Goal: Information Seeking & Learning: Find contact information

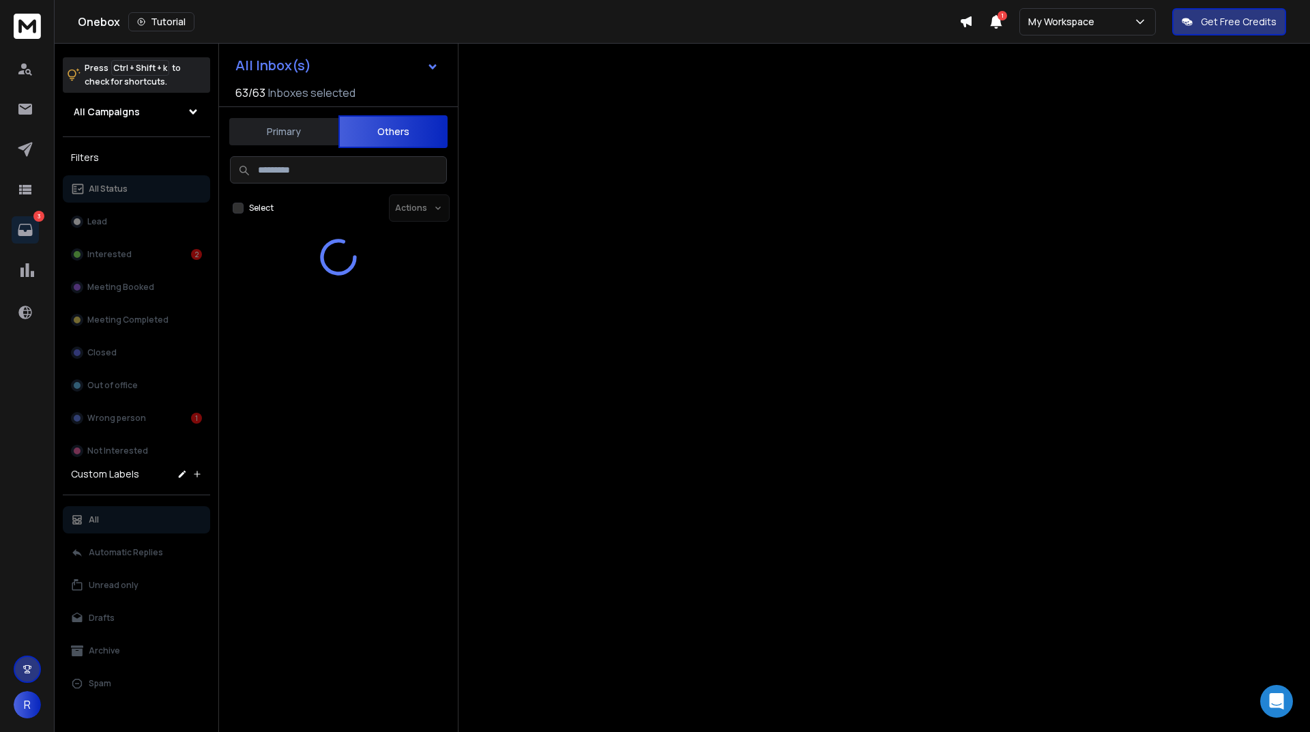
click at [407, 132] on button "Others" at bounding box center [392, 131] width 109 height 33
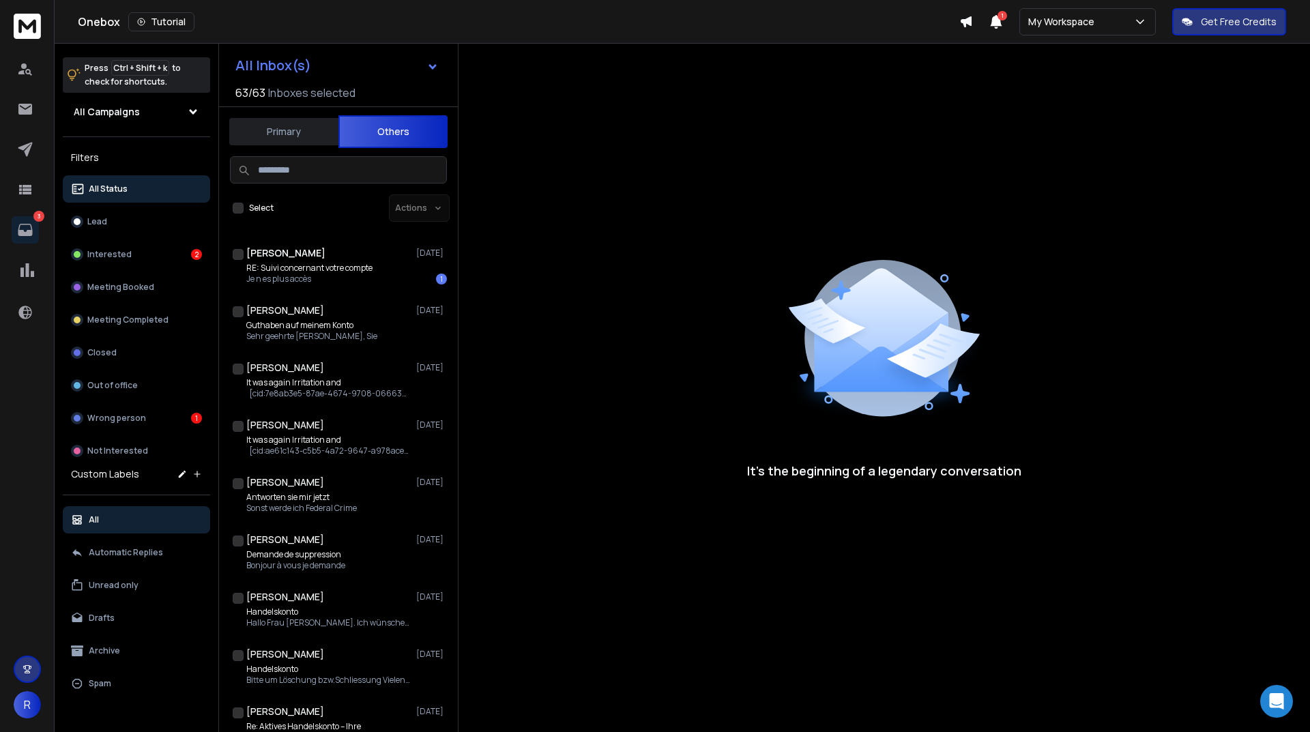
click at [290, 135] on button "Primary" at bounding box center [283, 132] width 109 height 30
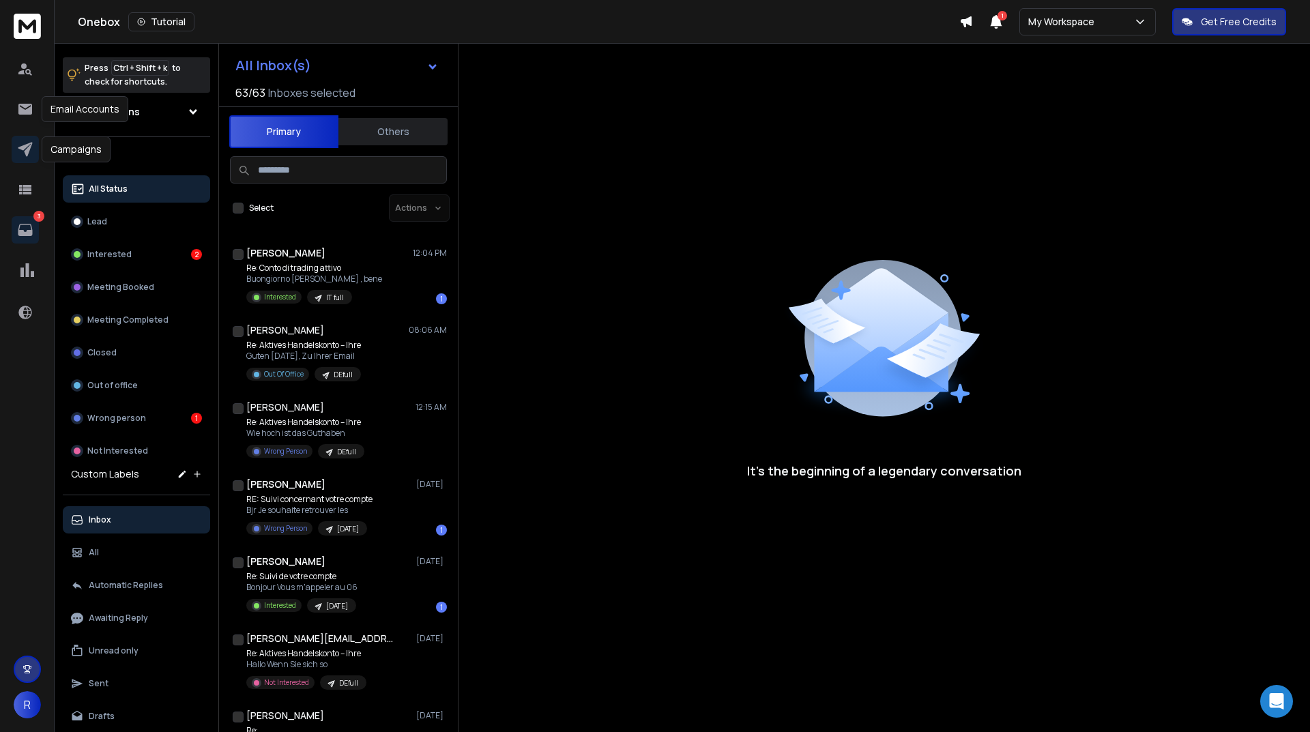
click at [32, 156] on icon at bounding box center [25, 149] width 16 height 16
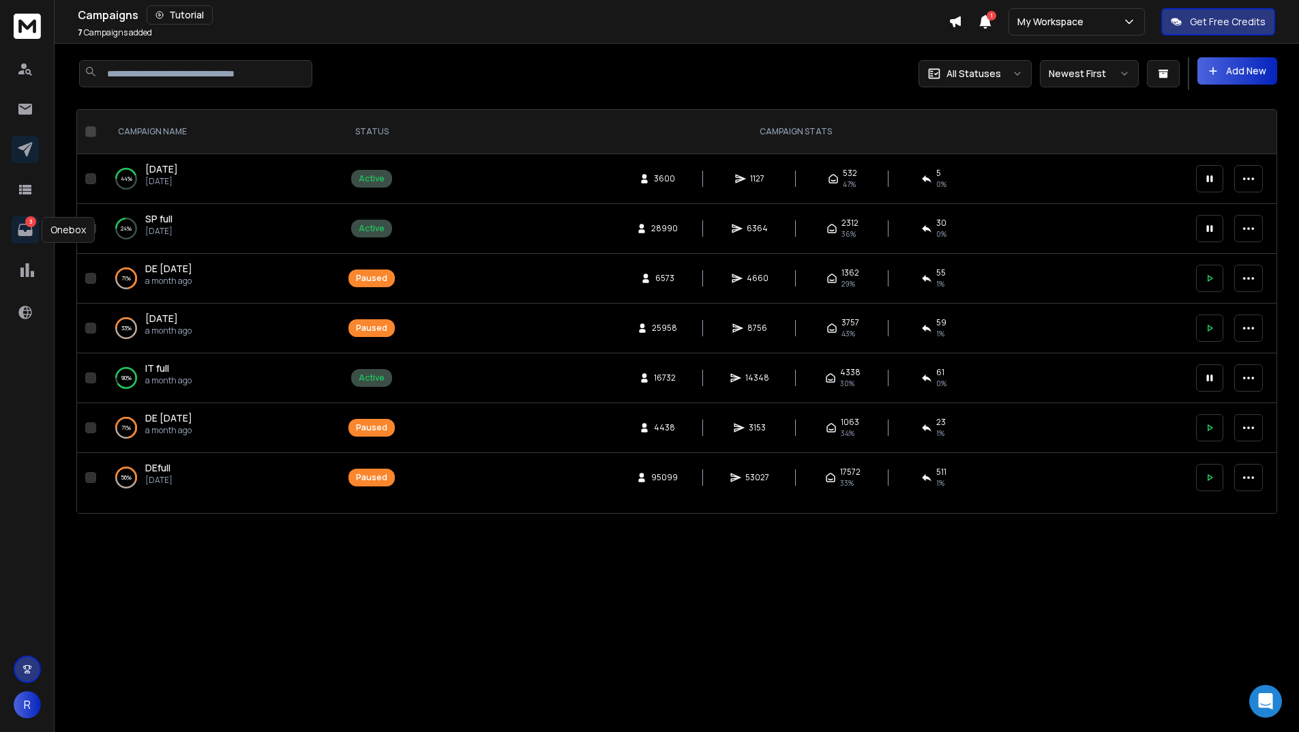
click at [31, 235] on icon at bounding box center [25, 230] width 16 height 16
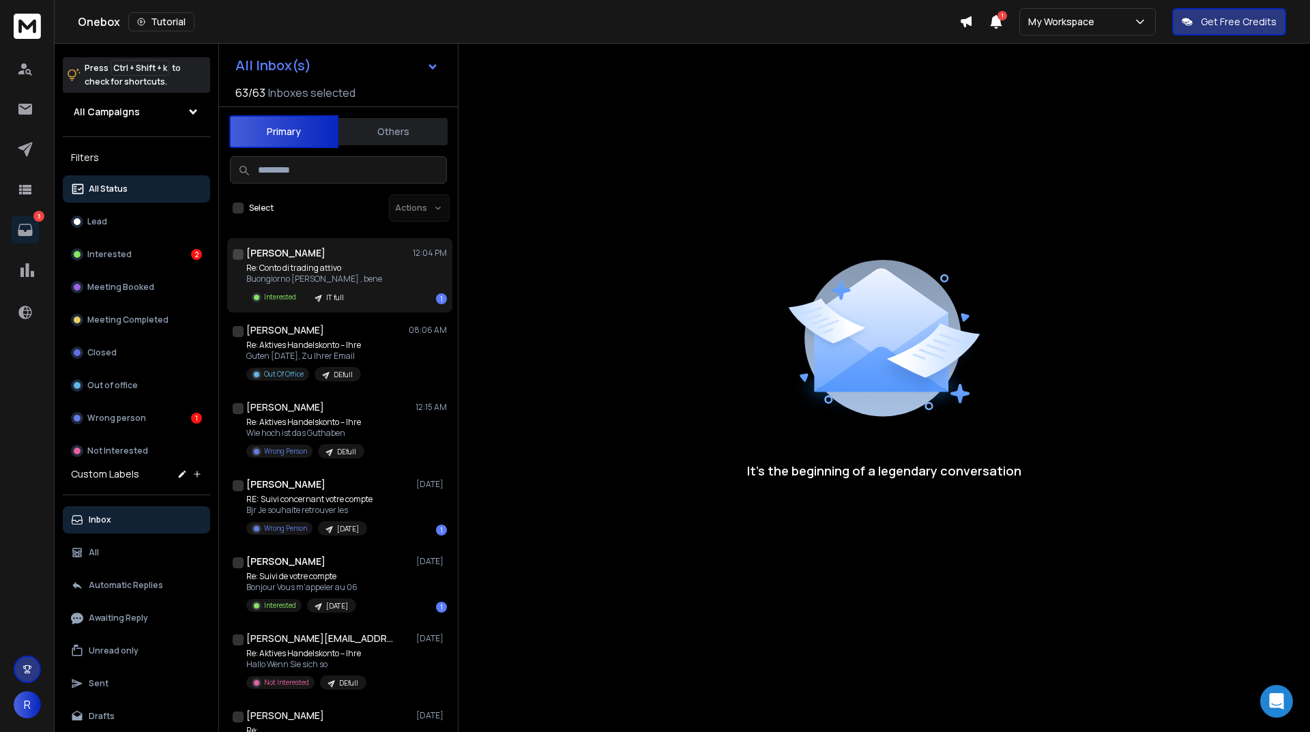
click at [404, 272] on div "Re: Conto di trading attivo Buongiorno signora Davidson , bene Interested IT fu…" at bounding box center [346, 284] width 201 height 42
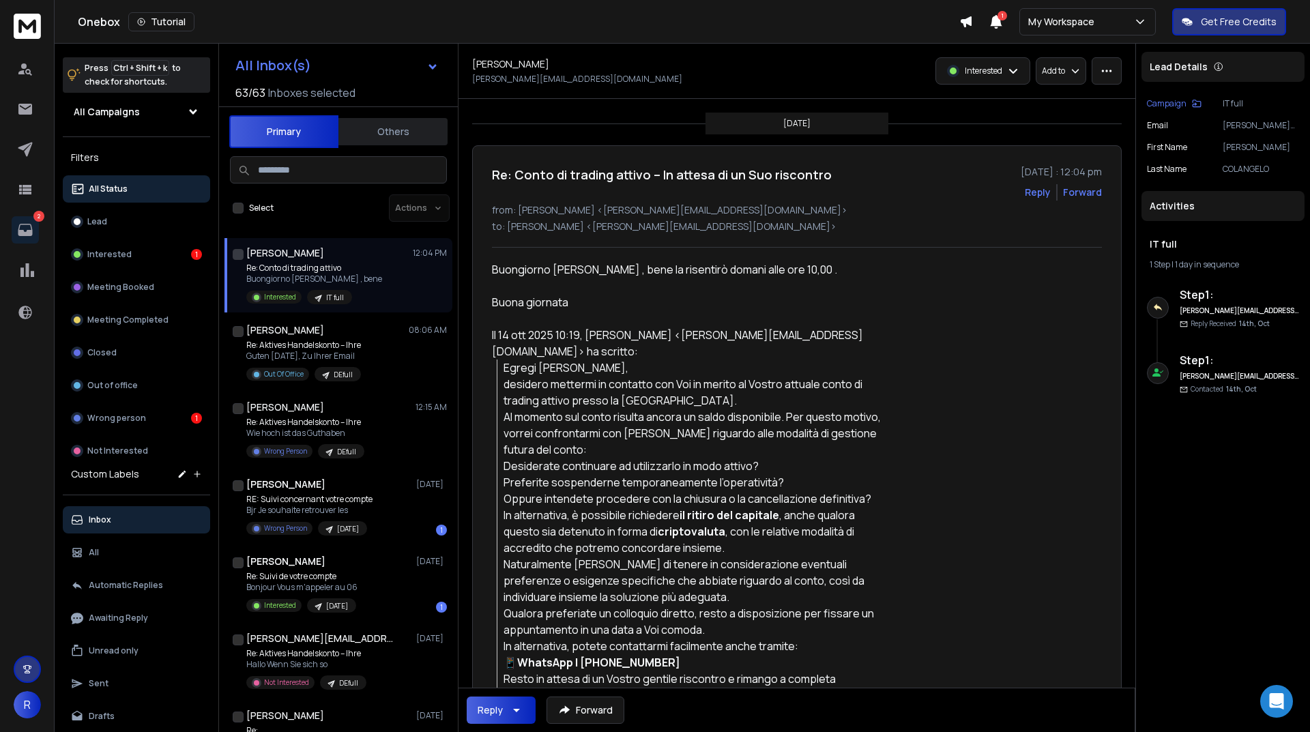
drag, startPoint x: 487, startPoint y: 256, endPoint x: 593, endPoint y: 295, distance: 112.9
click at [593, 295] on div "Re: Conto di trading attivo – In attesa di un Suo riscontro 14 October 2025 : 1…" at bounding box center [796, 513] width 649 height 736
copy div "Buongiorno signora Davidson , bene la risentirò domani alle ore 10,00 . Buona g…"
click at [883, 600] on div "Naturalmente sarò lieto di tenere in considerazione eventuali preferenze o esig…" at bounding box center [696, 580] width 387 height 49
drag, startPoint x: 610, startPoint y: 207, endPoint x: 658, endPoint y: 207, distance: 47.1
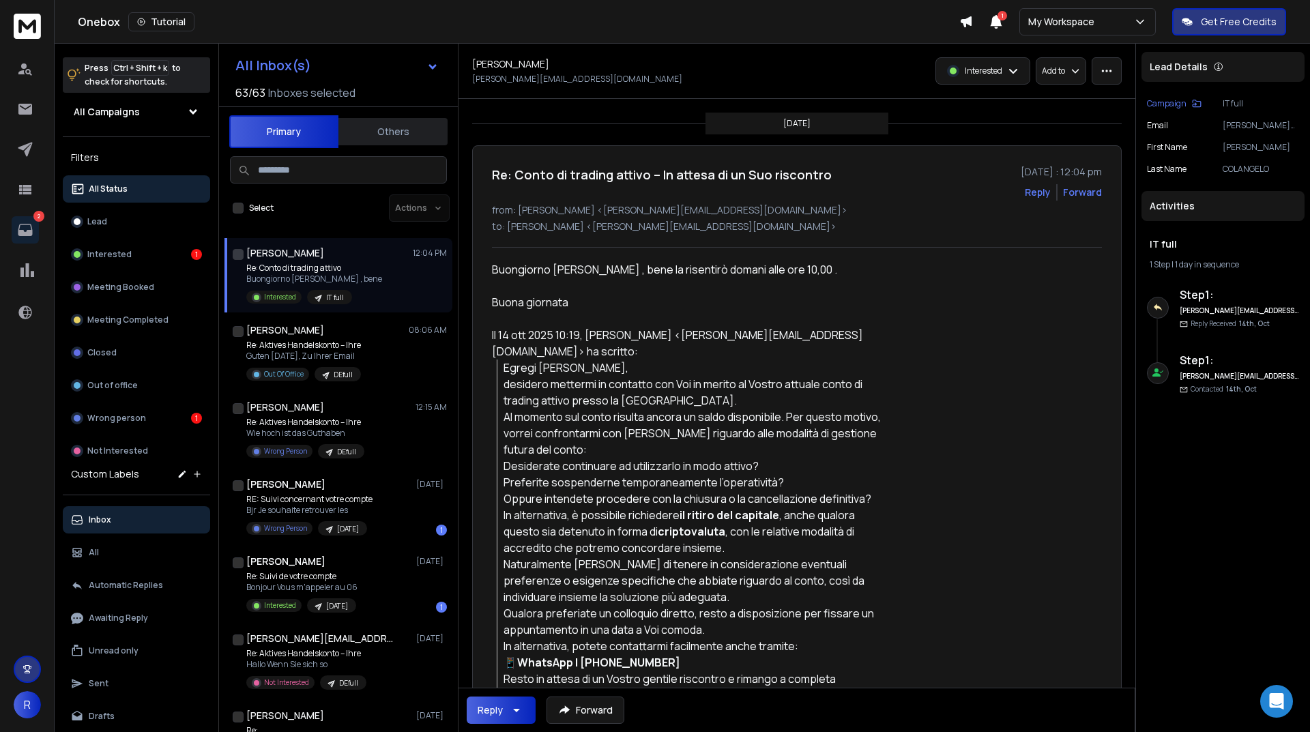
click at [634, 207] on p "from: Riccardo Colangelo <riccardo_colangelo@fastwebnet.it>" at bounding box center [797, 210] width 610 height 14
drag, startPoint x: 658, startPoint y: 207, endPoint x: 733, endPoint y: 206, distance: 75.7
click at [733, 206] on p "from: Riccardo Colangelo <riccardo_colangelo@fastwebnet.it>" at bounding box center [797, 210] width 610 height 14
click at [598, 208] on p "from: Riccardo Colangelo <riccardo_colangelo@fastwebnet.it>" at bounding box center [797, 210] width 610 height 14
drag, startPoint x: 609, startPoint y: 209, endPoint x: 691, endPoint y: 209, distance: 81.9
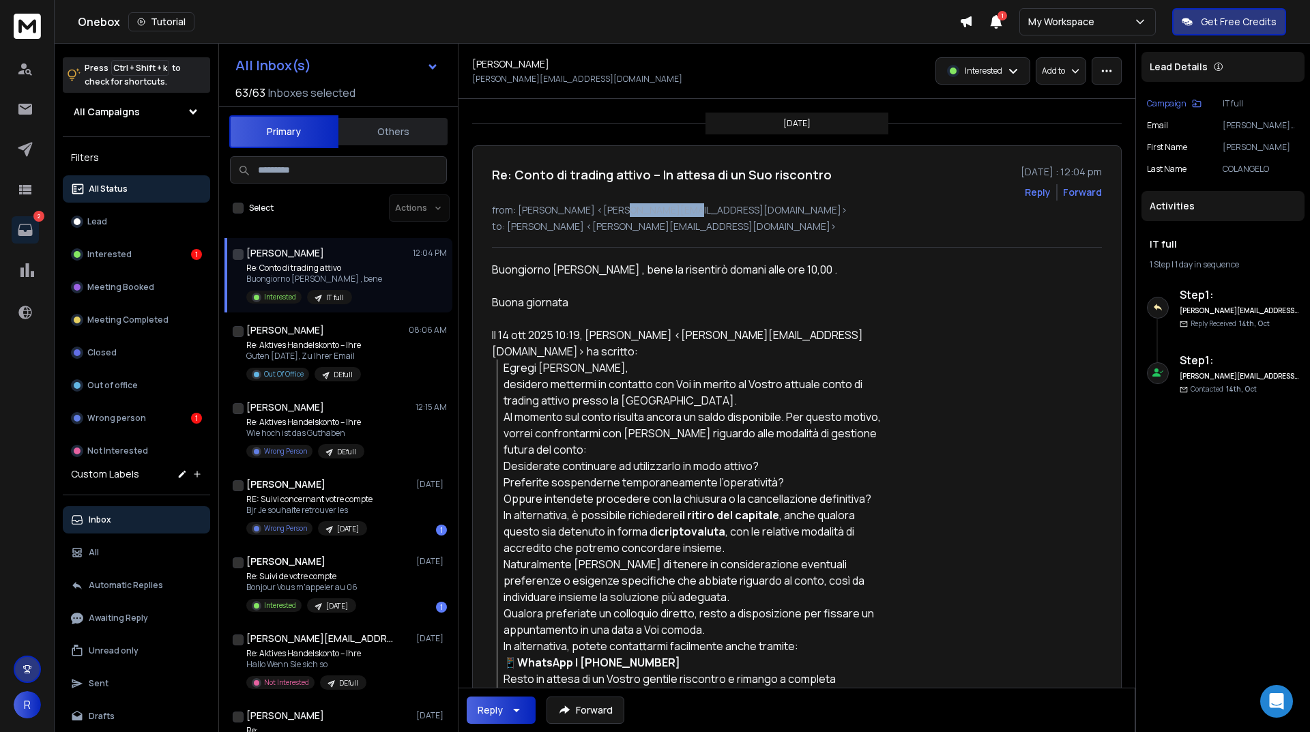
click at [691, 209] on p "from: Riccardo Colangelo <riccardo_colangelo@fastwebnet.it>" at bounding box center [797, 210] width 610 height 14
drag, startPoint x: 698, startPoint y: 209, endPoint x: 754, endPoint y: 211, distance: 56.0
click at [754, 211] on p "from: Riccardo Colangelo <riccardo_colangelo@fastwebnet.it>" at bounding box center [797, 210] width 610 height 14
drag, startPoint x: 764, startPoint y: 209, endPoint x: 610, endPoint y: 209, distance: 153.5
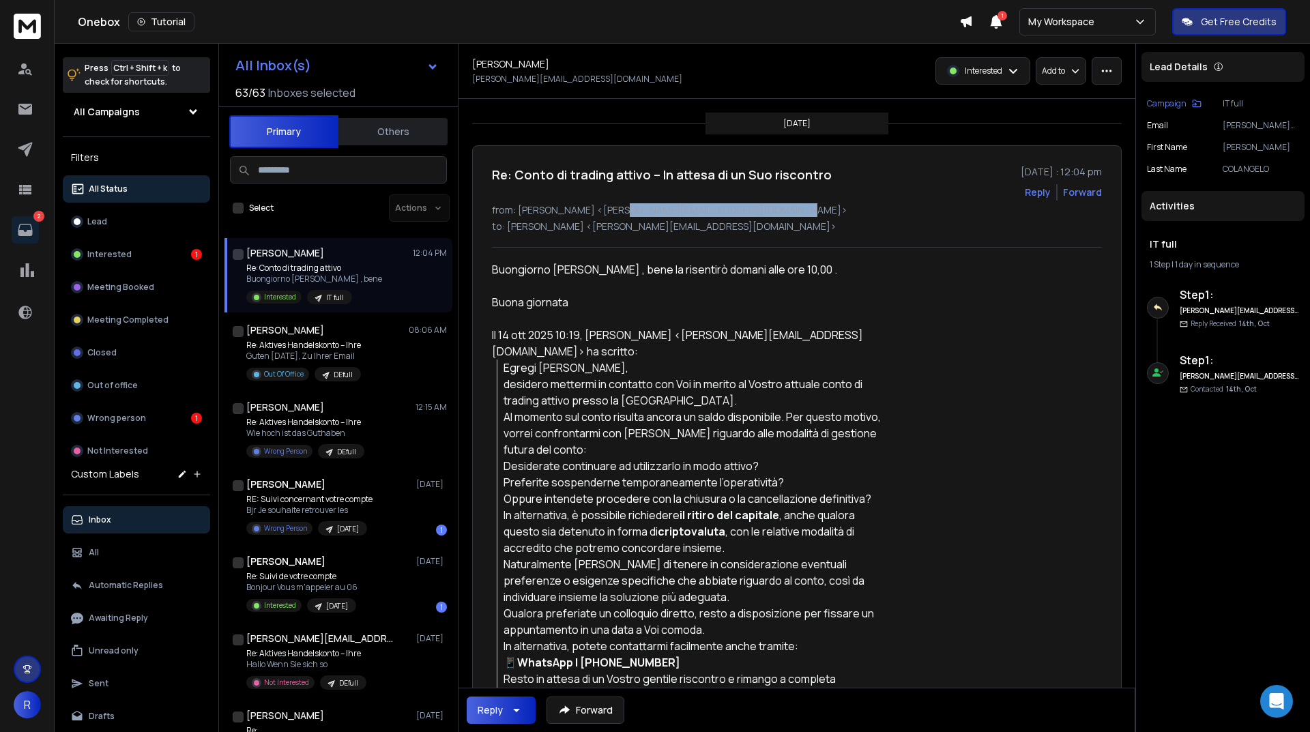
click at [610, 209] on p "from: Riccardo Colangelo <riccardo_colangelo@fastwebnet.it>" at bounding box center [797, 210] width 610 height 14
copy p "riccardo_colangelo@fastwebnet.it"
click at [940, 579] on div "Re: Conto di trading attivo – In attesa di un Suo riscontro 14 October 2025 : 1…" at bounding box center [797, 513] width 610 height 696
click at [579, 229] on p "to: Elena Davidson <elena.davidson@web-blockchain.com>" at bounding box center [797, 227] width 610 height 14
drag, startPoint x: 580, startPoint y: 229, endPoint x: 706, endPoint y: 227, distance: 126.2
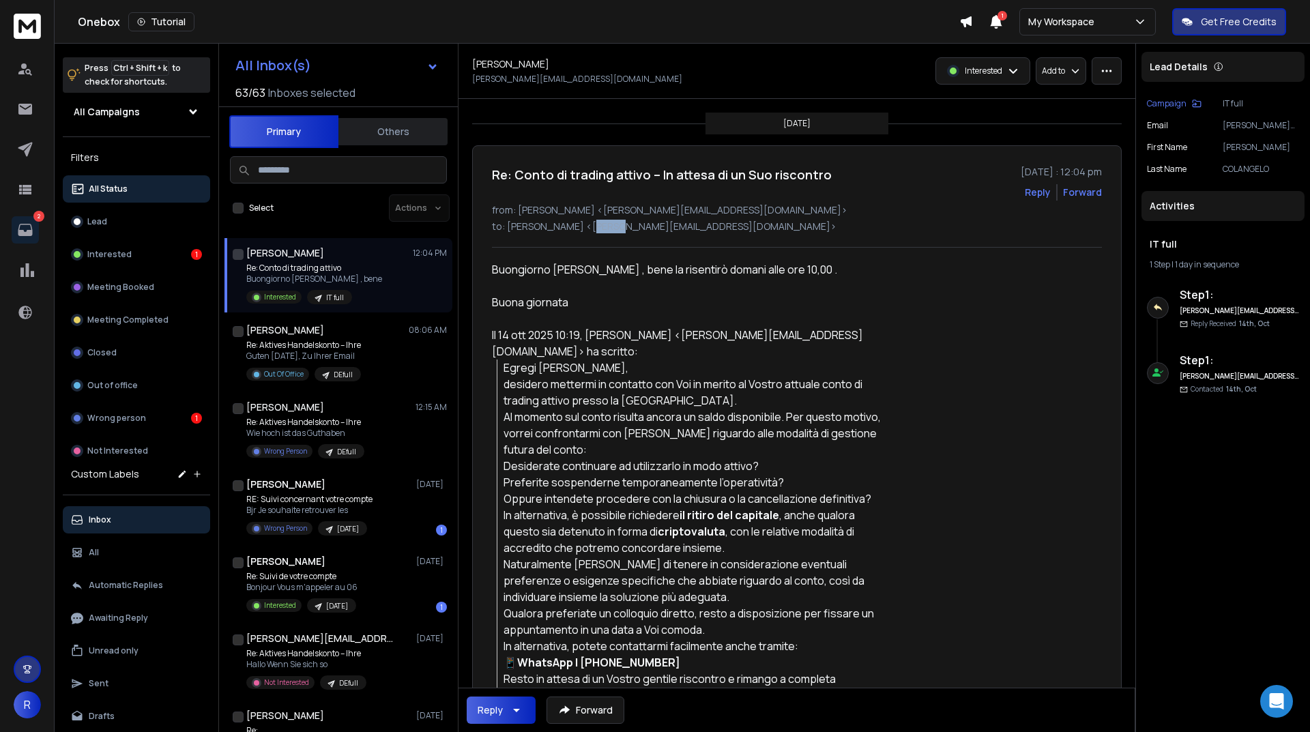
click at [615, 229] on p "to: Elena Davidson <elena.davidson@web-blockchain.com>" at bounding box center [797, 227] width 610 height 14
drag, startPoint x: 706, startPoint y: 227, endPoint x: 737, endPoint y: 226, distance: 30.7
click at [737, 226] on p "to: Elena Davidson <elena.davidson@web-blockchain.com>" at bounding box center [797, 227] width 610 height 14
click at [746, 229] on p "to: Elena Davidson <elena.davidson@web-blockchain.com>" at bounding box center [797, 227] width 610 height 14
drag, startPoint x: 745, startPoint y: 229, endPoint x: 727, endPoint y: 231, distance: 17.9
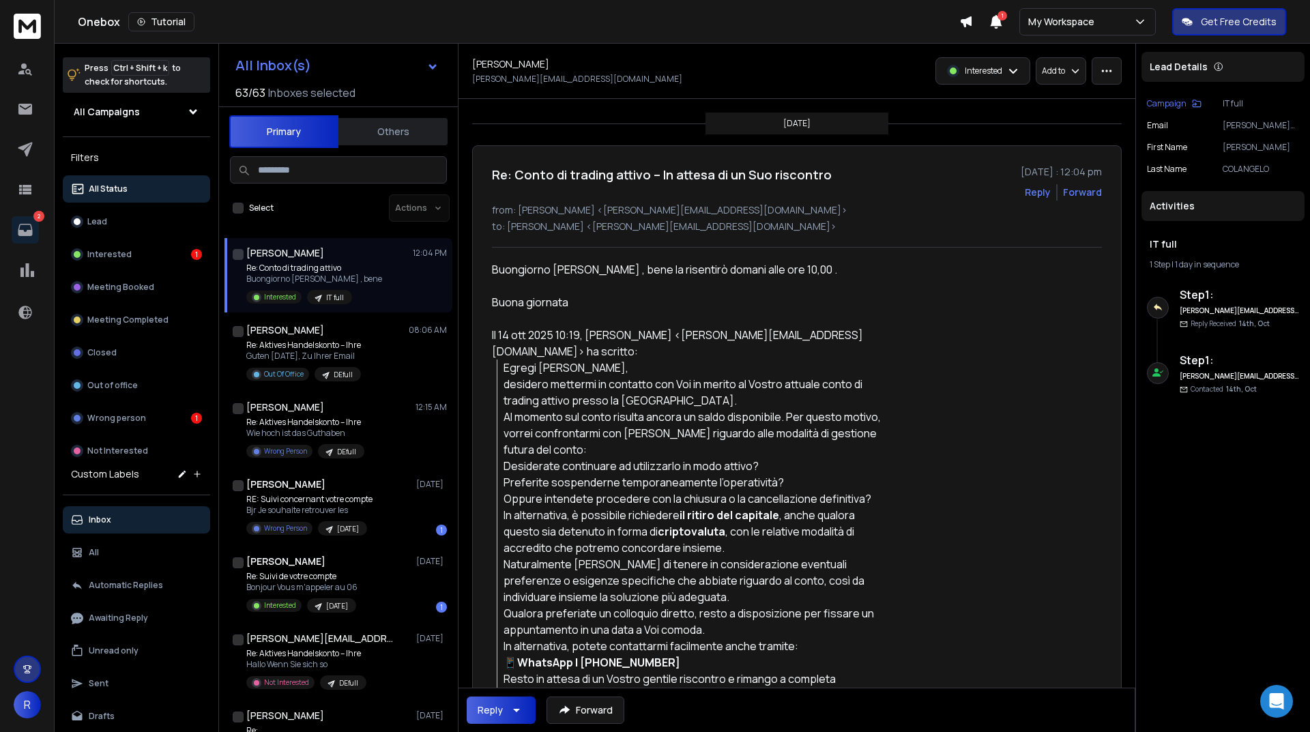
click at [737, 231] on p "to: Elena Davidson <elena.davidson@web-blockchain.com>" at bounding box center [797, 227] width 610 height 14
drag, startPoint x: 681, startPoint y: 231, endPoint x: 615, endPoint y: 229, distance: 66.2
click at [615, 229] on p "to: Elena Davidson <elena.davidson@web-blockchain.com>" at bounding box center [797, 227] width 610 height 14
click at [747, 225] on p "to: Elena Davidson <elena.davidson@web-blockchain.com>" at bounding box center [797, 227] width 610 height 14
drag, startPoint x: 747, startPoint y: 225, endPoint x: 580, endPoint y: 230, distance: 167.2
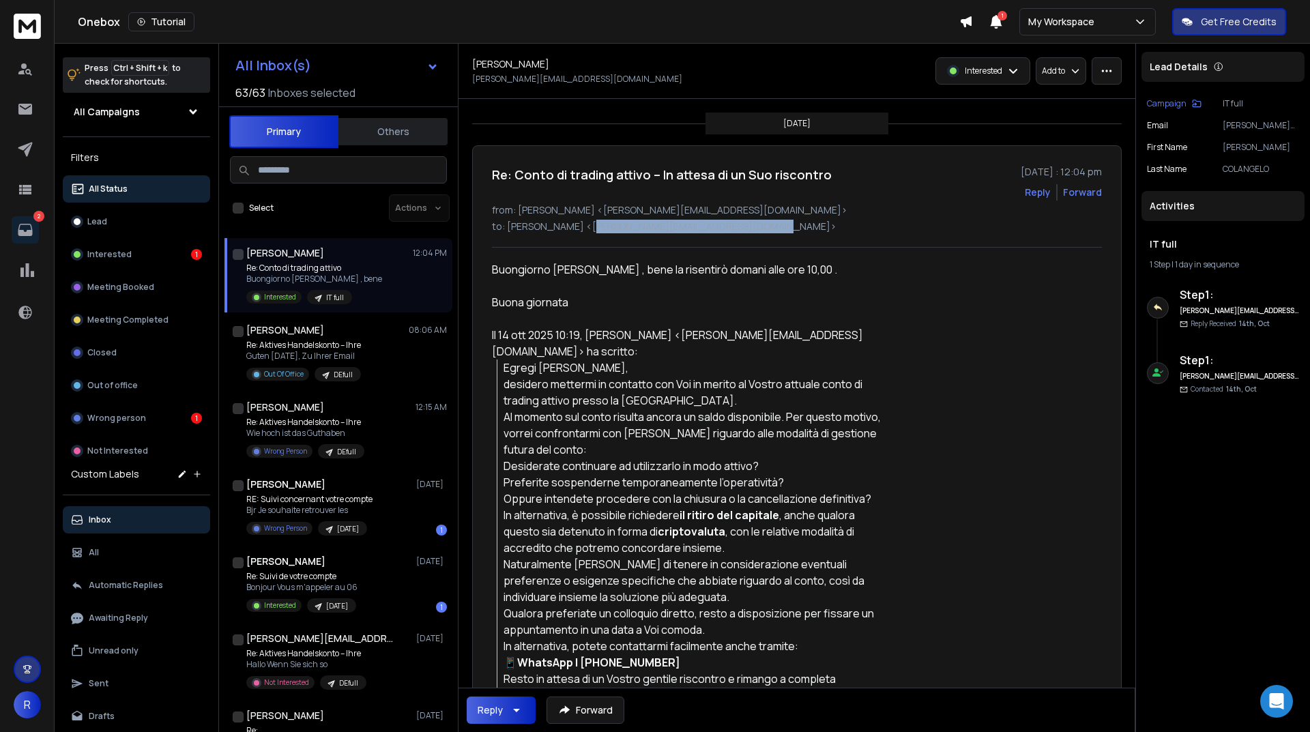
click at [580, 230] on p "to: Elena Davidson <elena.davidson@web-blockchain.com>" at bounding box center [797, 227] width 610 height 14
copy p "elena.davidson@web-blockchain.com>"
click at [776, 585] on div "Naturalmente sarò lieto di tenere in considerazione eventuali preferenze o esig…" at bounding box center [696, 580] width 387 height 49
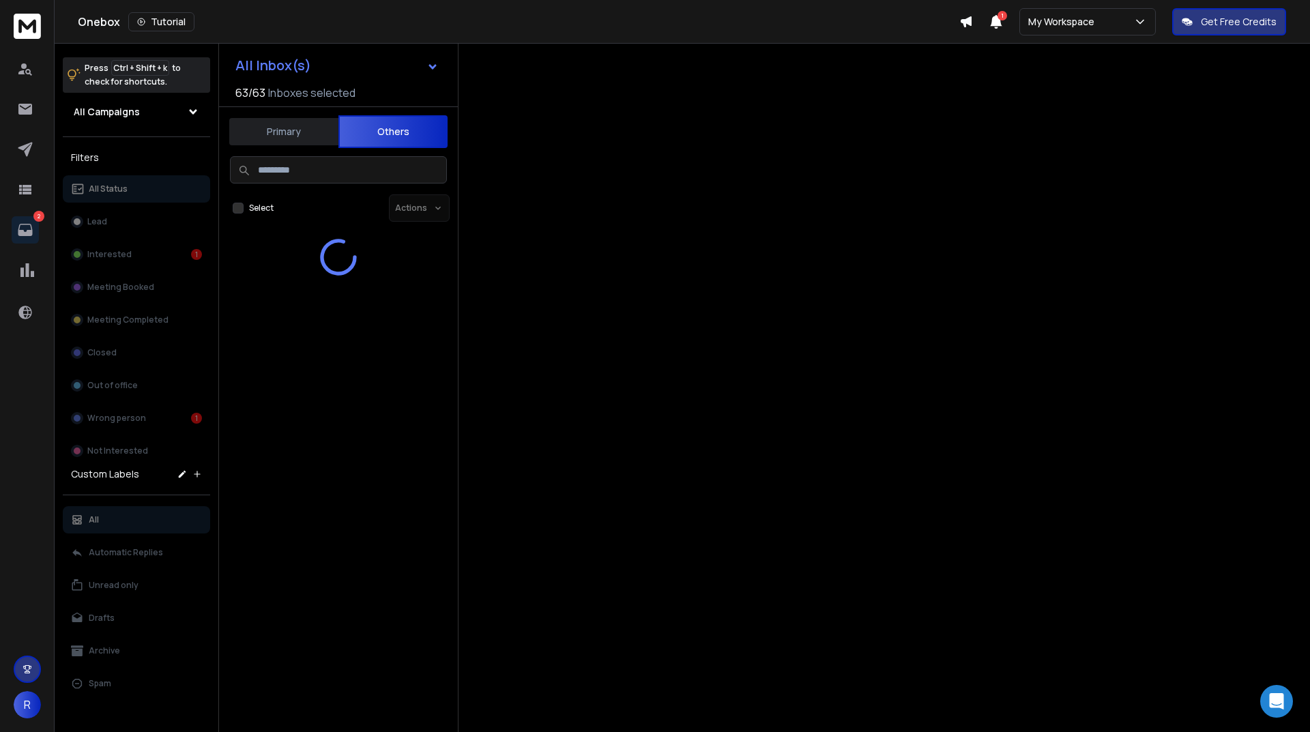
click at [358, 134] on button "Others" at bounding box center [392, 131] width 109 height 33
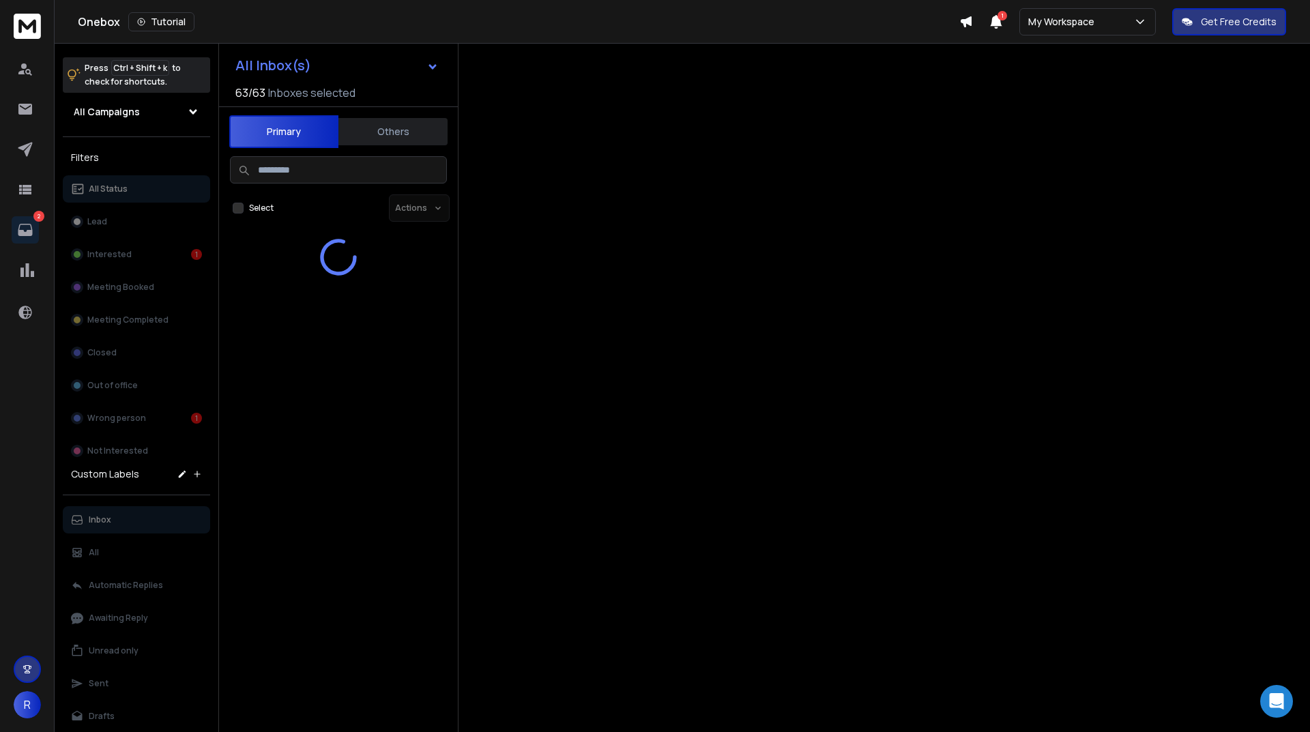
click at [274, 125] on button "Primary" at bounding box center [283, 131] width 109 height 33
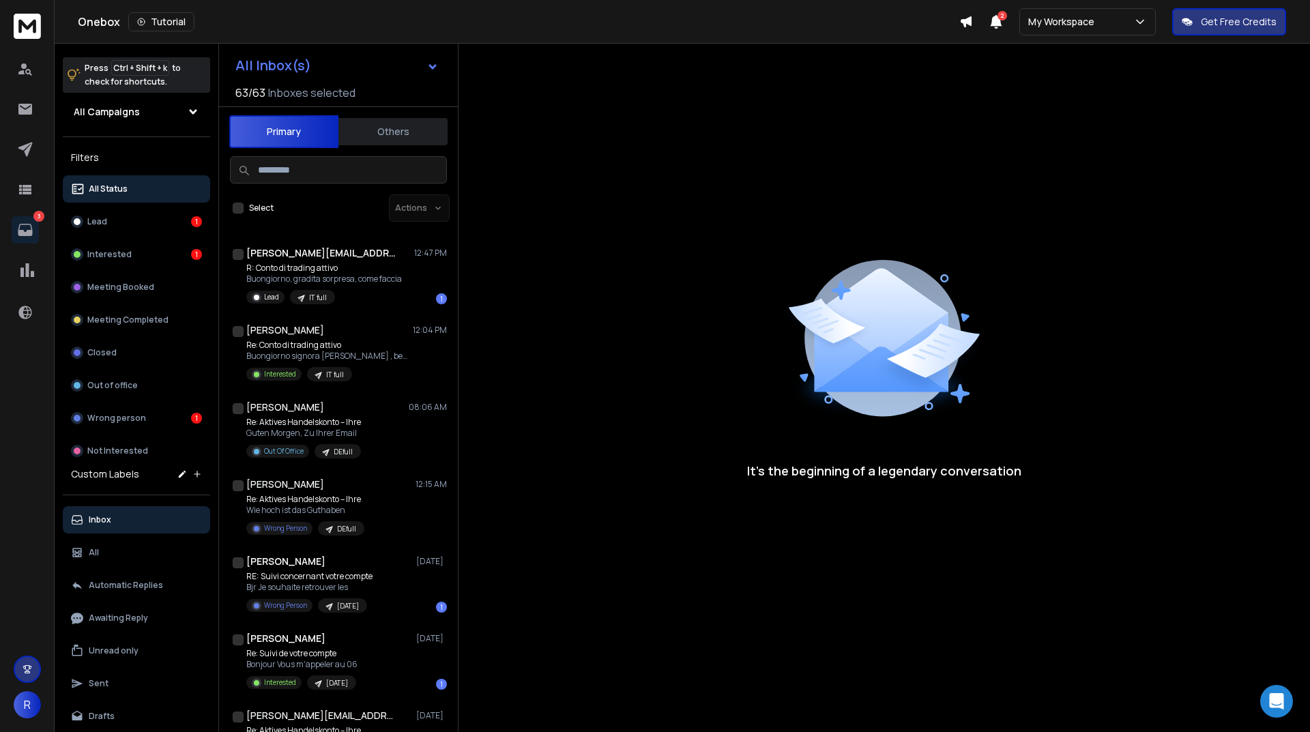
click at [359, 235] on div "roberto_bonora@alice.it 12:47 PM R: Conto di trading attivo Buongiorno, gradita…" at bounding box center [338, 506] width 239 height 542
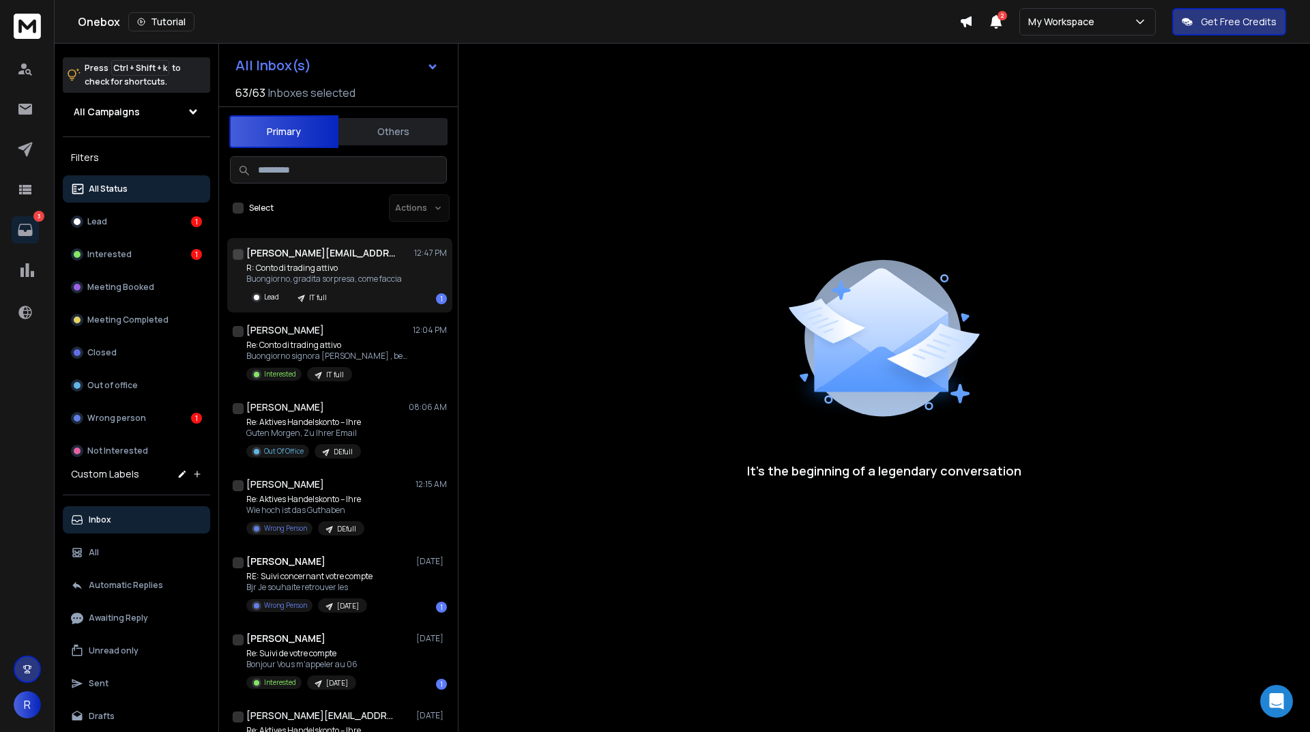
click at [329, 254] on h1 "[PERSON_NAME][EMAIL_ADDRESS][PERSON_NAME][DOMAIN_NAME]" at bounding box center [321, 253] width 150 height 14
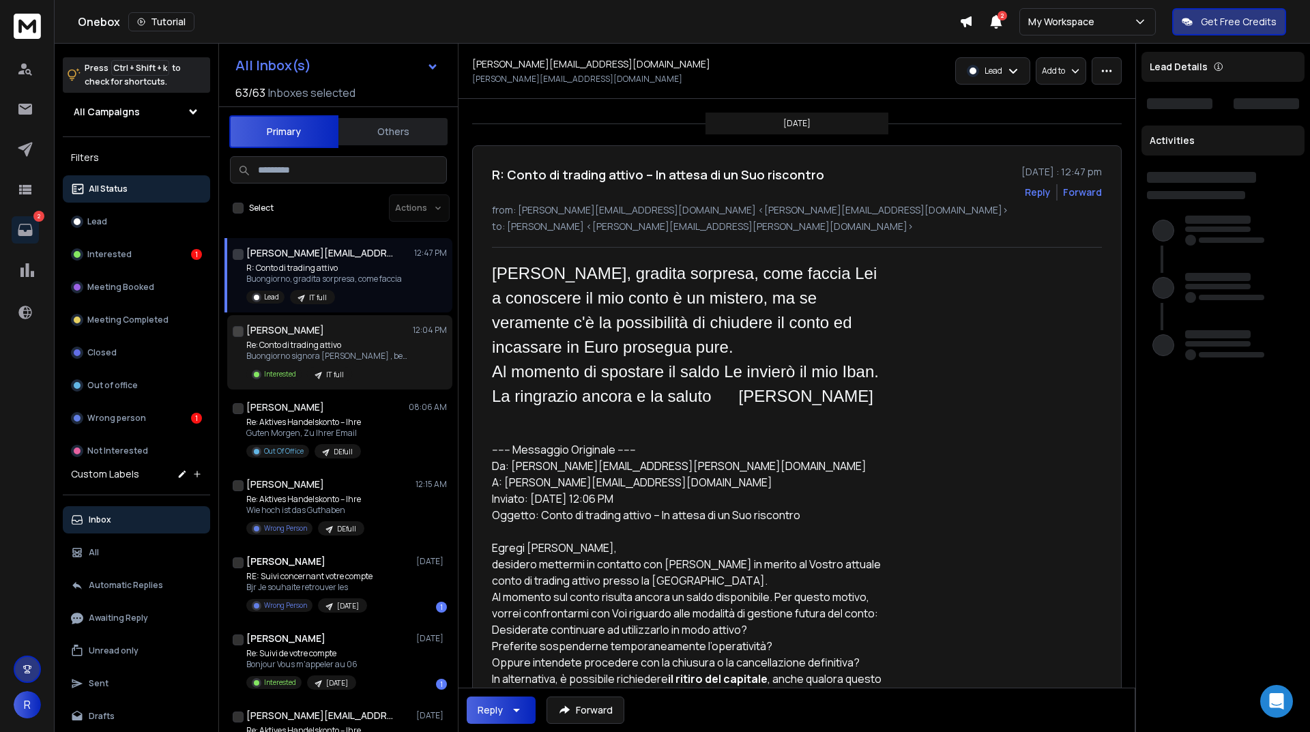
click at [323, 332] on h1 "[PERSON_NAME]" at bounding box center [285, 330] width 78 height 14
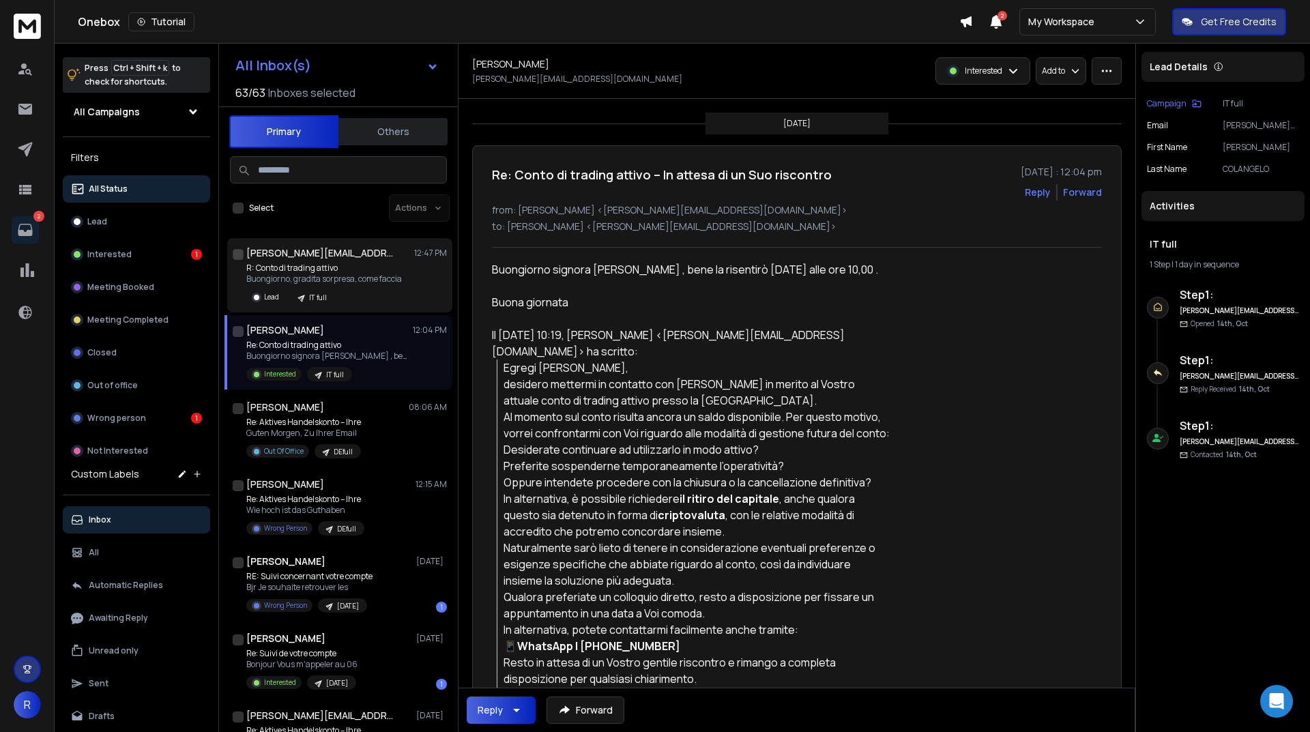
click at [334, 276] on p "Buongiorno, gradita sorpresa, come faccia" at bounding box center [324, 279] width 156 height 11
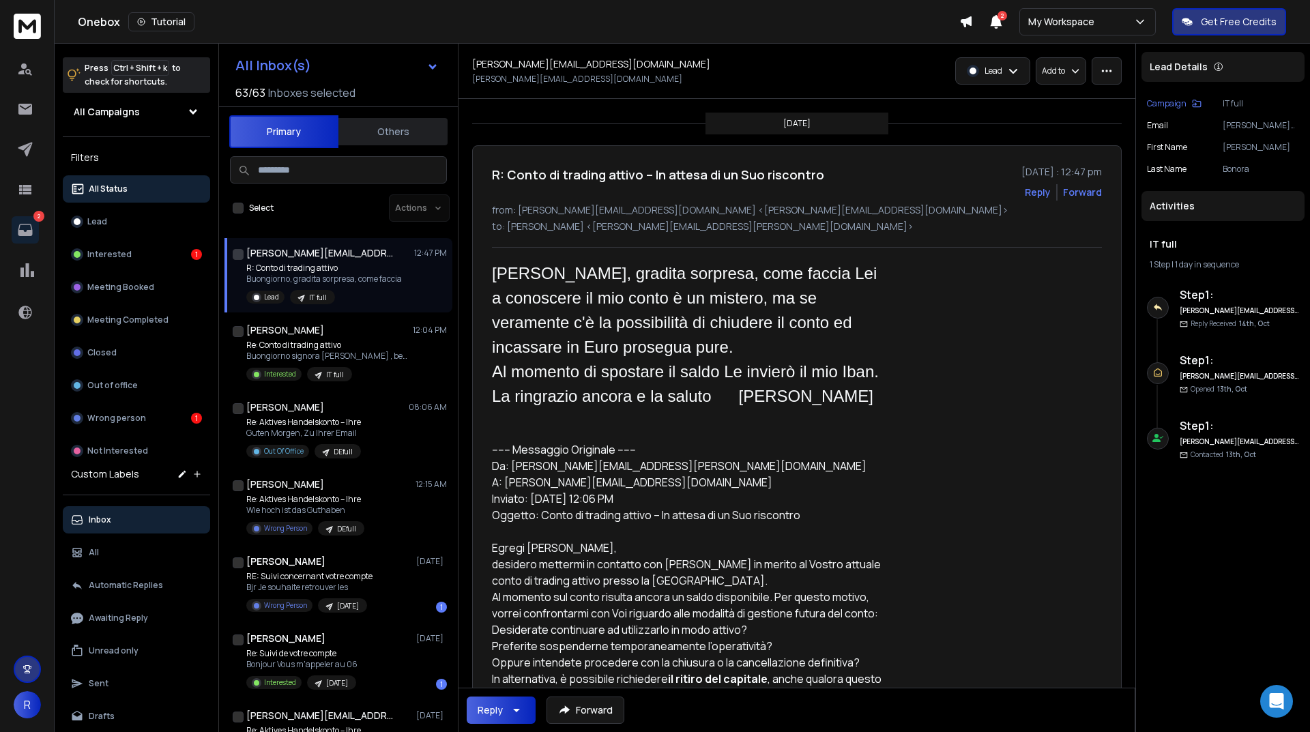
drag, startPoint x: 491, startPoint y: 268, endPoint x: 746, endPoint y: 325, distance: 260.8
click at [493, 269] on div "R: Conto di trading attivo – In attesa di un Suo riscontro 14 October 2025 : 12…" at bounding box center [796, 586] width 649 height 883
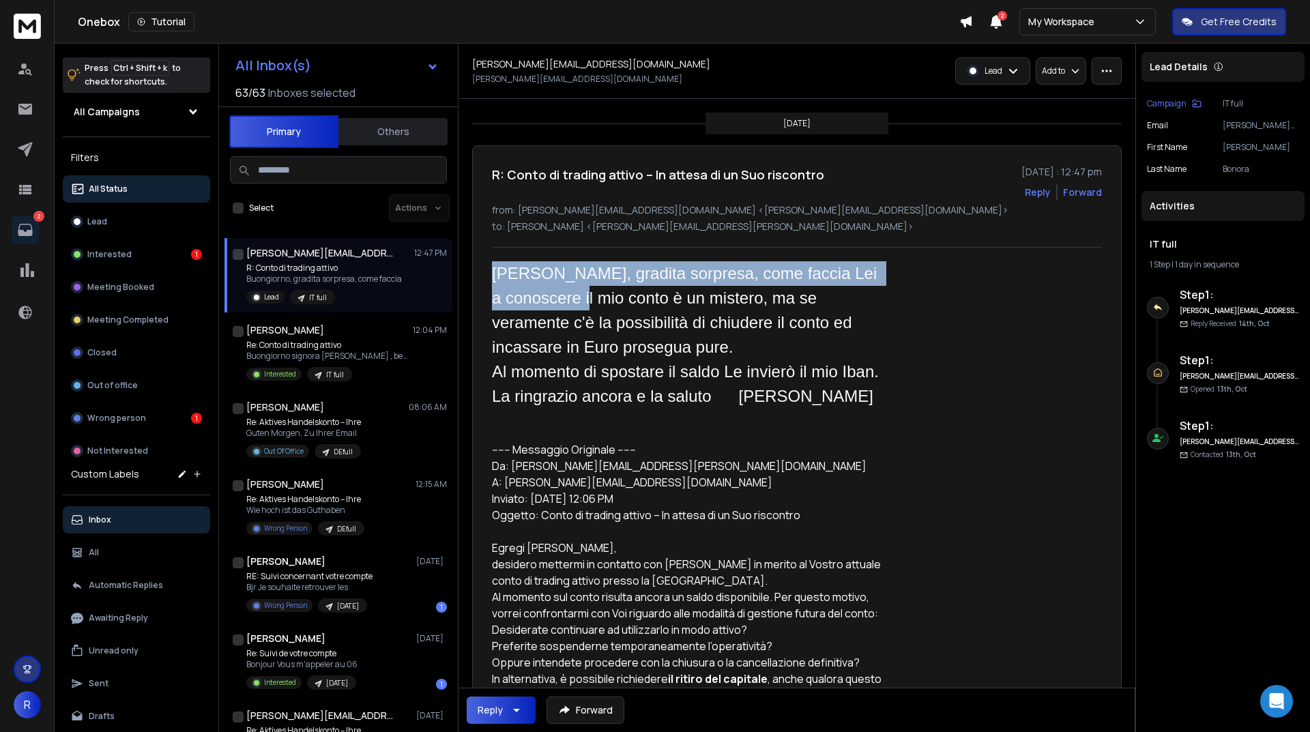
click at [746, 325] on span "Buongiorno, gradita sorpresa, come faccia Lei a conoscere il mio conto è un mis…" at bounding box center [686, 310] width 389 height 92
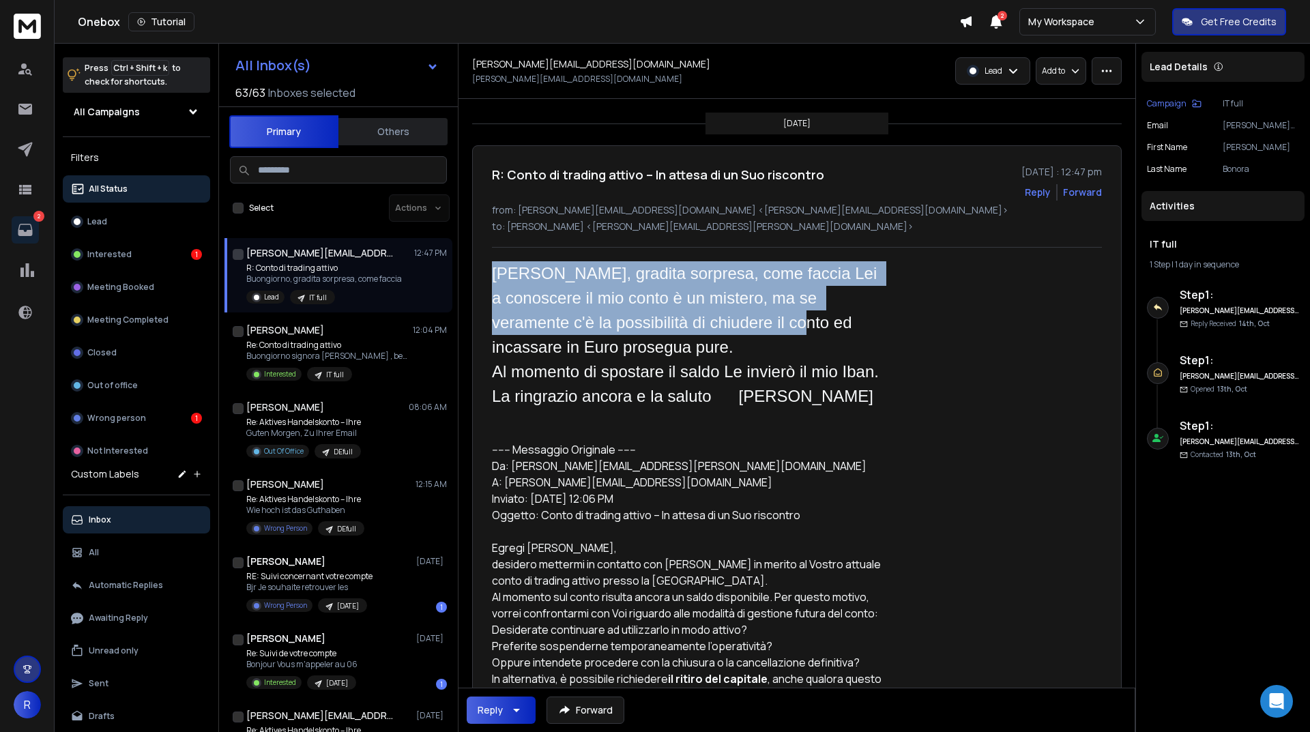
drag, startPoint x: 875, startPoint y: 383, endPoint x: 867, endPoint y: 392, distance: 12.1
click at [874, 392] on div "Buongiorno, gradita sorpresa, come faccia Lei a conoscere il mio conto è un mis…" at bounding box center [696, 635] width 409 height 748
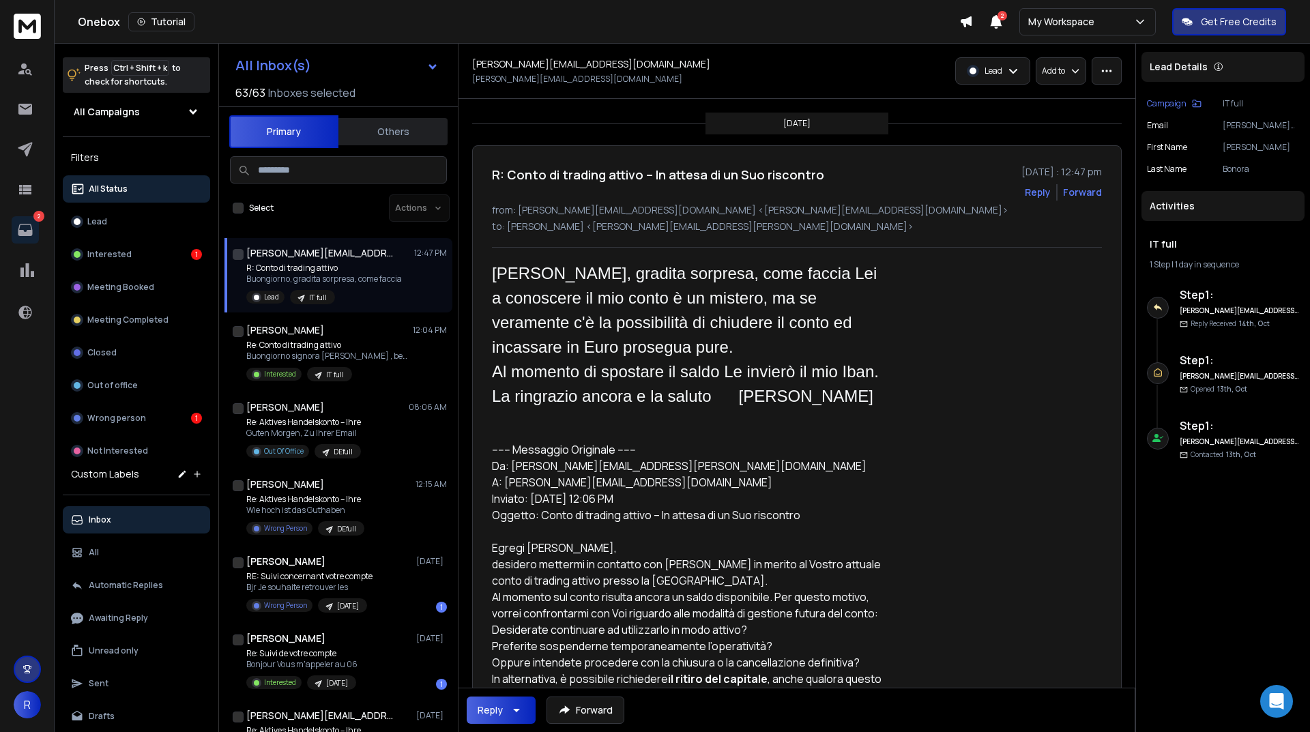
click at [767, 314] on span "Buongiorno, gradita sorpresa, come faccia Lei a conoscere il mio conto è un mis…" at bounding box center [686, 310] width 389 height 92
drag, startPoint x: 822, startPoint y: 388, endPoint x: 666, endPoint y: 351, distance: 160.5
click at [688, 357] on div "Buongiorno, gradita sorpresa, come faccia Lei a conoscere il mio conto è un mis…" at bounding box center [696, 635] width 409 height 748
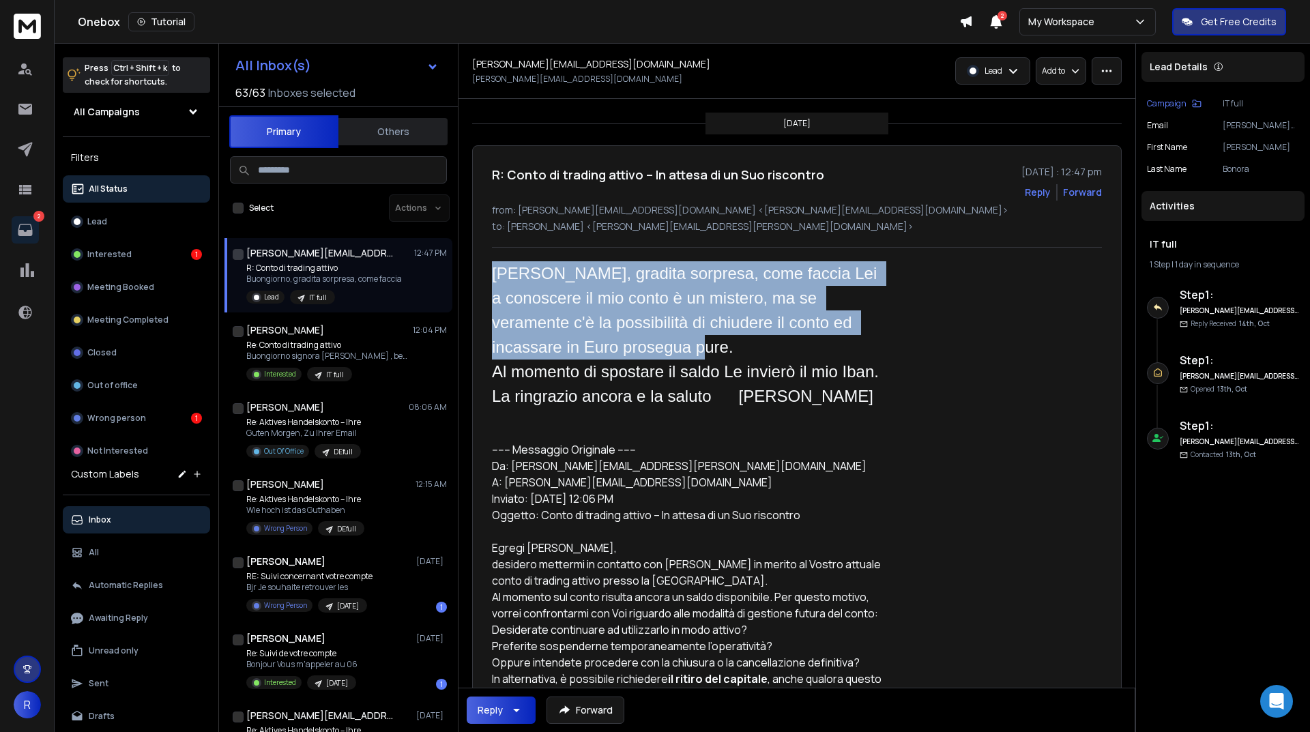
drag, startPoint x: 637, startPoint y: 345, endPoint x: 480, endPoint y: 276, distance: 172.2
click at [480, 276] on div "R: Conto di trading attivo – In attesa di un Suo riscontro 14 October 2025 : 12…" at bounding box center [796, 586] width 649 height 883
click at [491, 261] on div "R: Conto di trading attivo – In attesa di un Suo riscontro 14 October 2025 : 12…" at bounding box center [796, 586] width 649 height 883
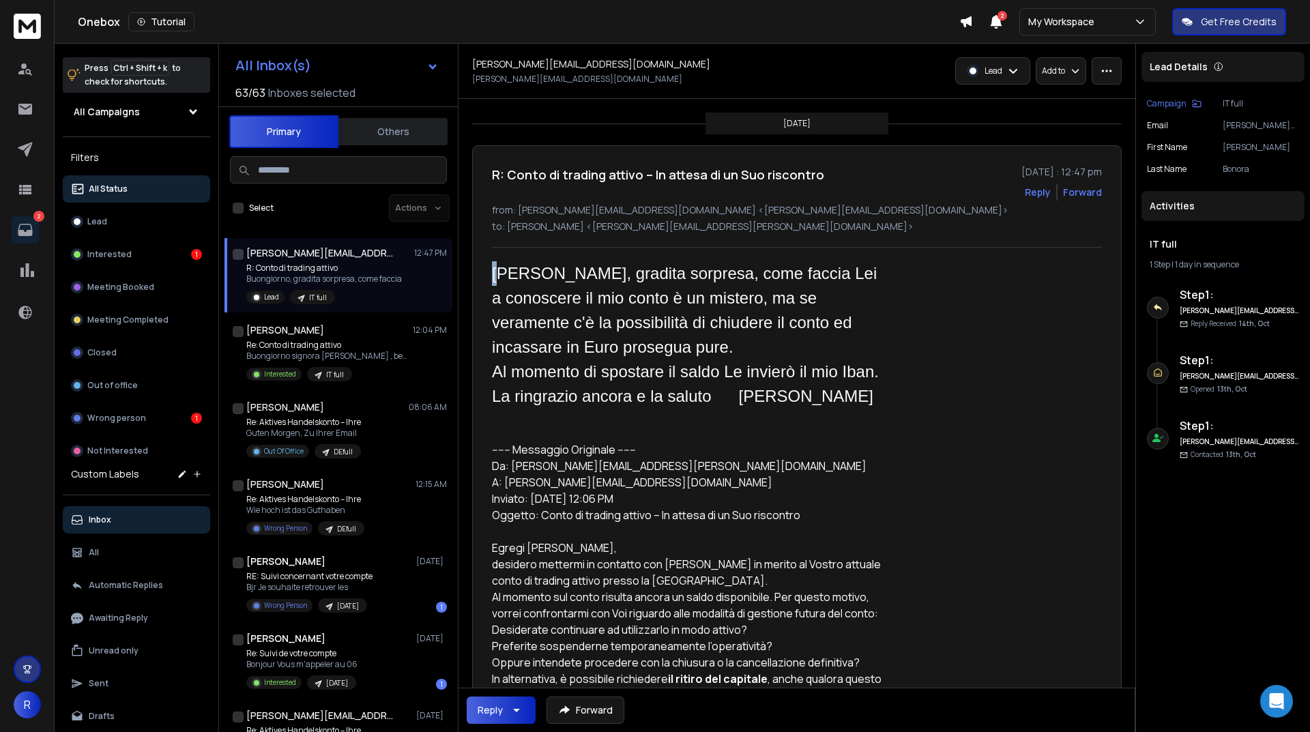
click at [514, 275] on div "R: Conto di trading attivo – In attesa di un Suo riscontro 14 October 2025 : 12…" at bounding box center [796, 586] width 649 height 883
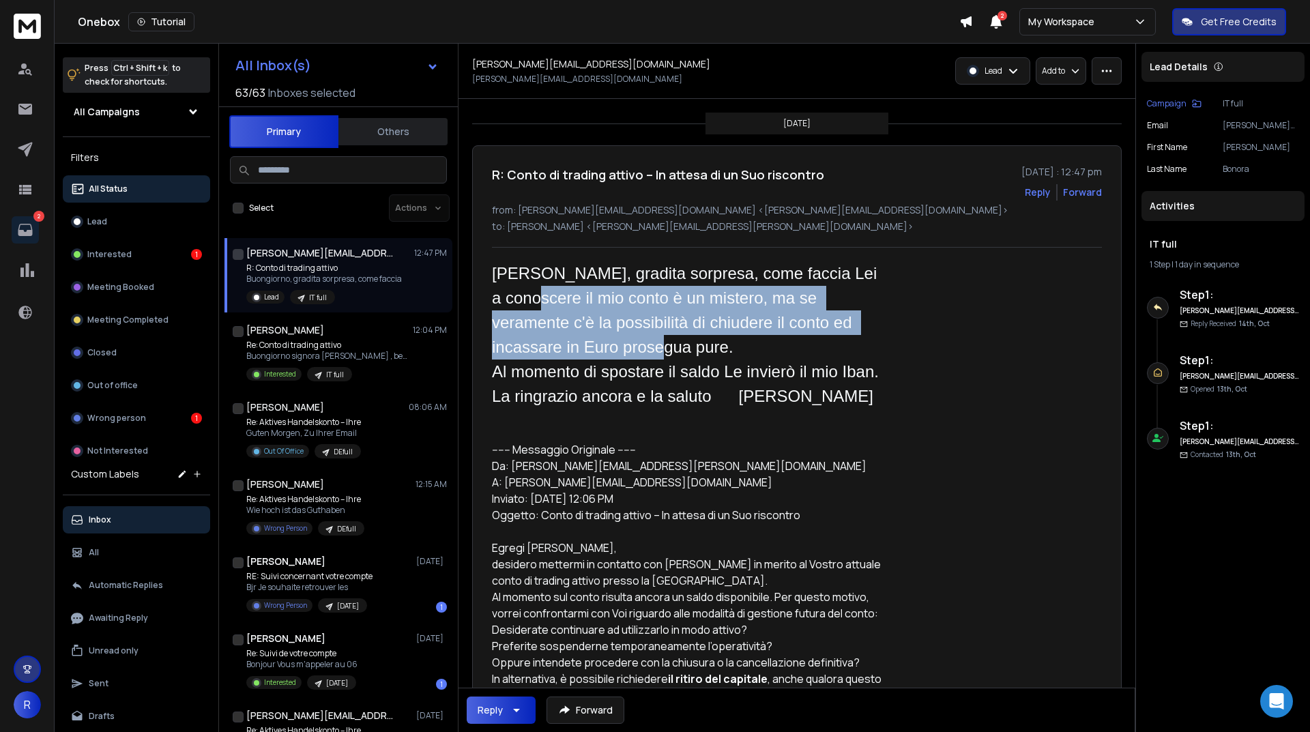
drag, startPoint x: 553, startPoint y: 312, endPoint x: 747, endPoint y: 381, distance: 205.4
click at [669, 368] on div "Buongiorno, gradita sorpresa, come faccia Lei a conoscere il mio conto è un mis…" at bounding box center [696, 635] width 409 height 748
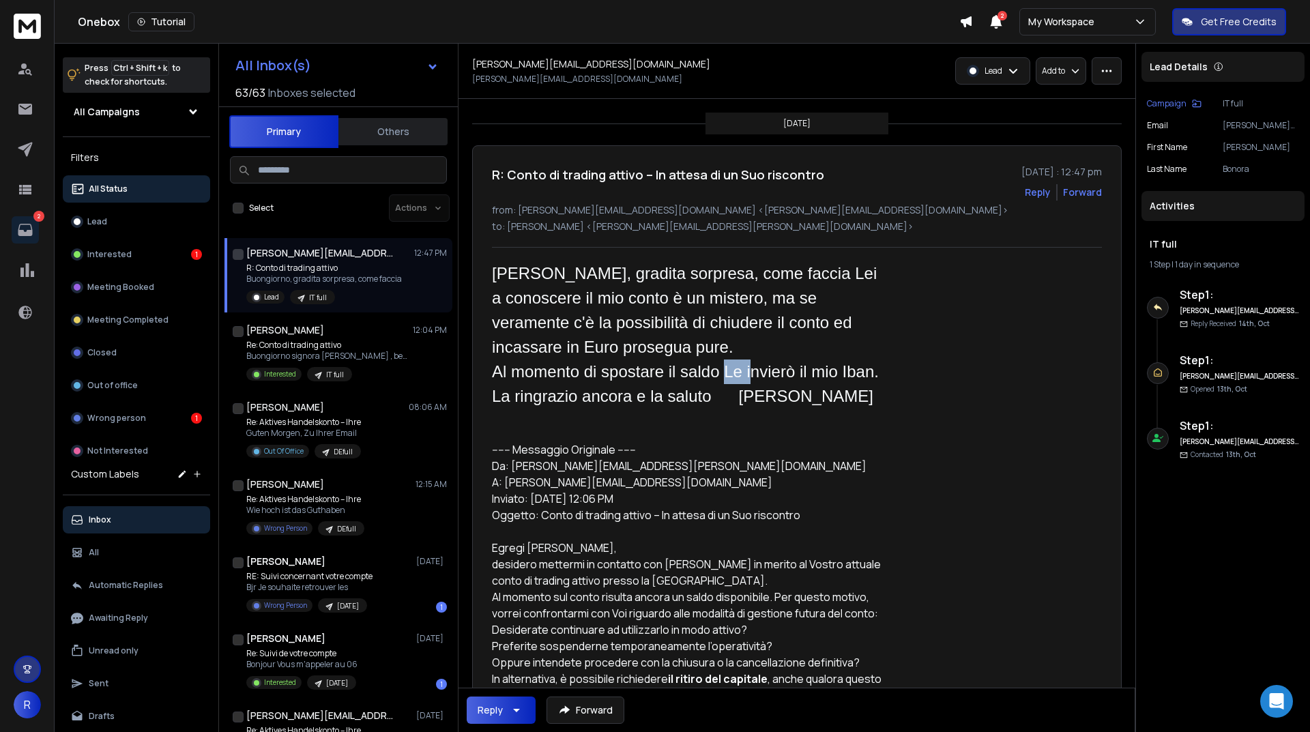
drag, startPoint x: 747, startPoint y: 381, endPoint x: 730, endPoint y: 372, distance: 18.9
click at [752, 379] on span "Al momento di spostare il saldo Le invierò il mio Iban." at bounding box center [685, 371] width 387 height 18
click at [879, 381] on p "Al momento di spostare il saldo Le invierò il mio Iban." at bounding box center [691, 371] width 398 height 25
click at [838, 394] on span "La ringrazio ancora e la saluto Roberto Bonora" at bounding box center [682, 396] width 381 height 18
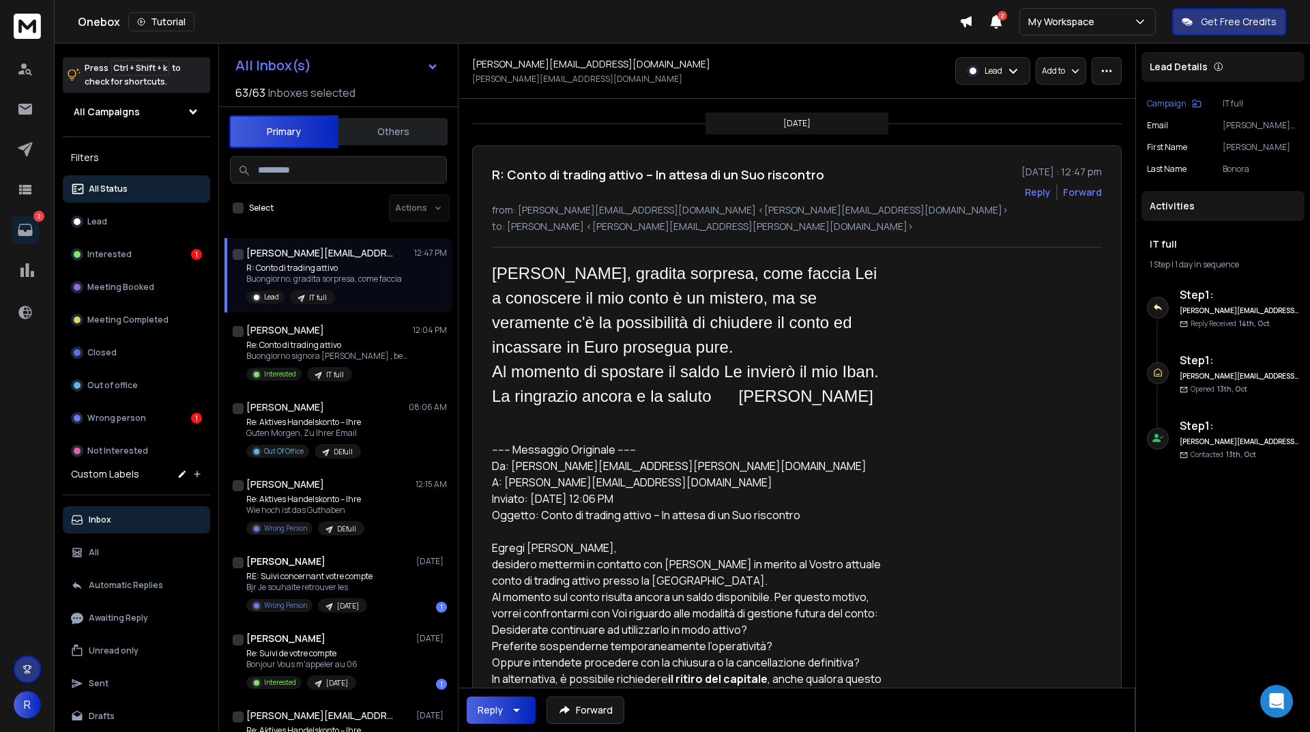
click at [771, 392] on span "La ringrazio ancora e la saluto Roberto Bonora" at bounding box center [682, 396] width 381 height 18
click at [514, 273] on span "Buongiorno, gradita sorpresa, come faccia Lei a conoscere il mio conto è un mis…" at bounding box center [686, 310] width 389 height 92
click at [574, 276] on span "Buongiorno, gradita sorpresa, come faccia Lei a conoscere il mio conto è un mis…" at bounding box center [686, 310] width 389 height 92
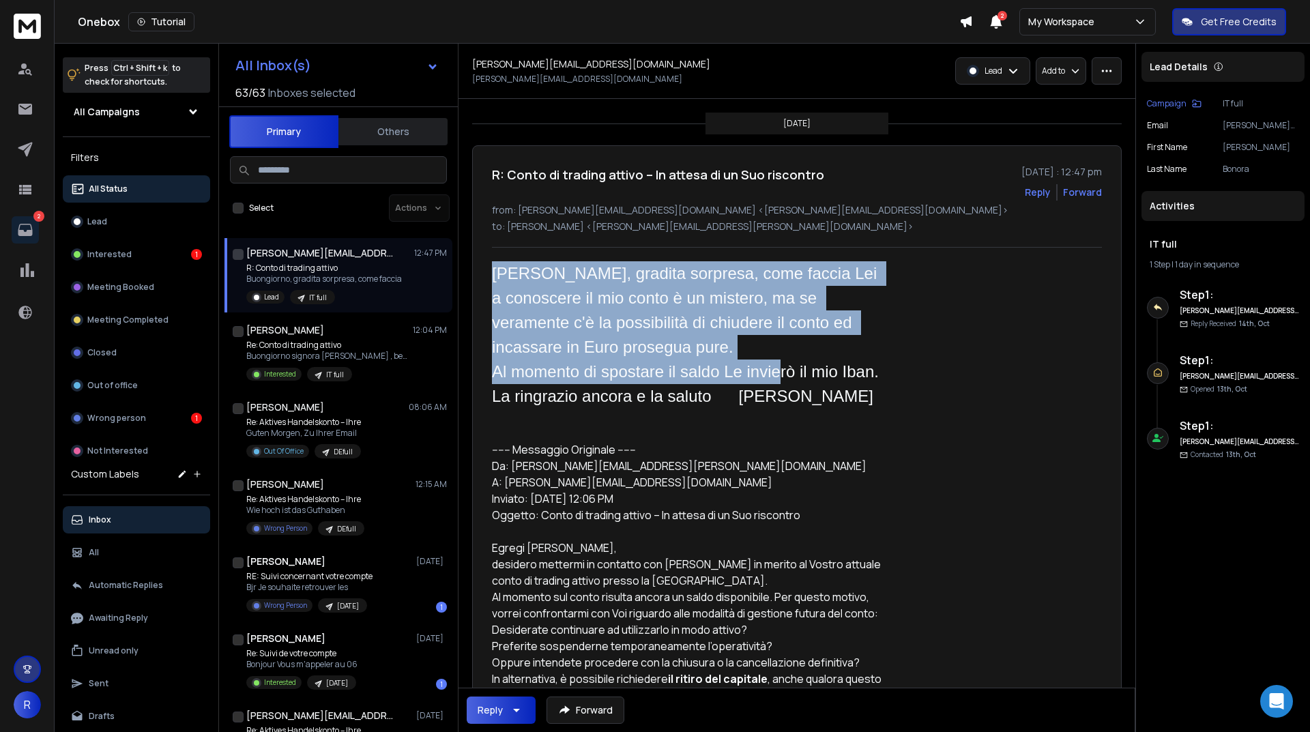
drag, startPoint x: 494, startPoint y: 269, endPoint x: 795, endPoint y: 383, distance: 321.7
click at [793, 383] on div "Buongiorno, gradita sorpresa, come faccia Lei a conoscere il mio conto è un mis…" at bounding box center [696, 635] width 409 height 748
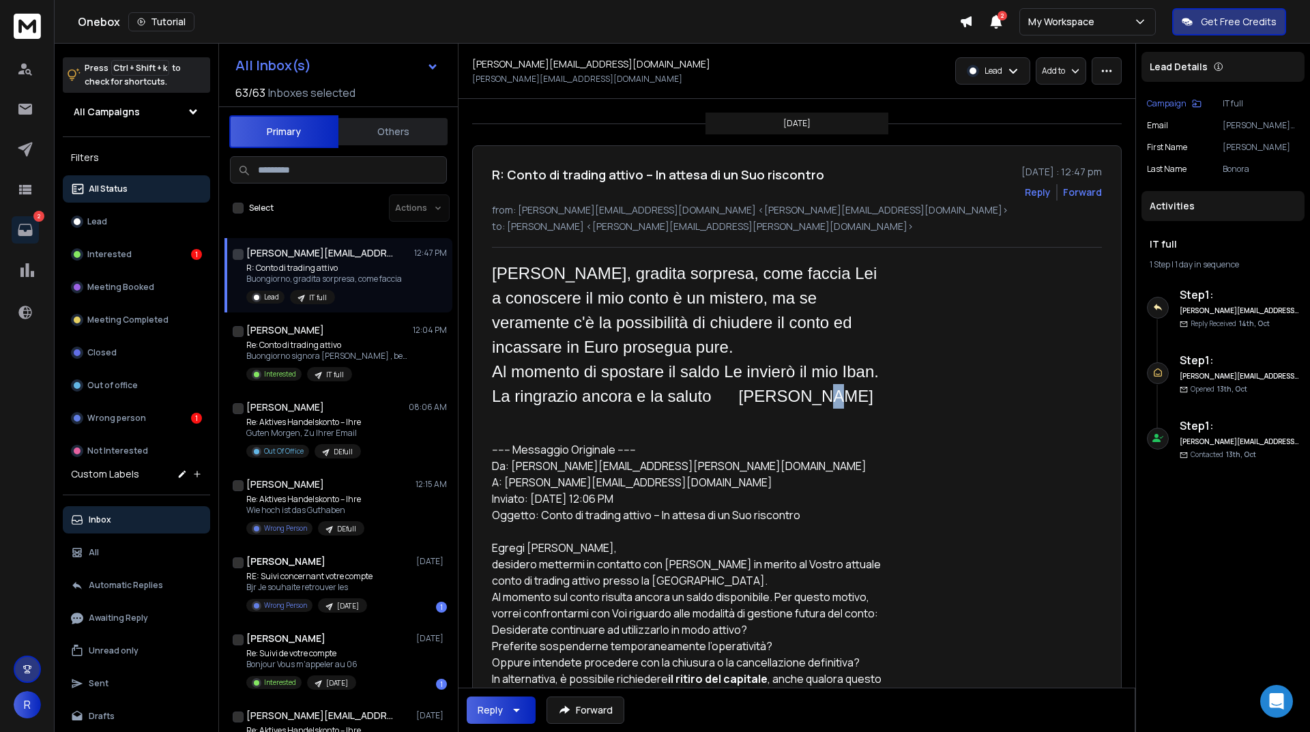
drag, startPoint x: 814, startPoint y: 387, endPoint x: 830, endPoint y: 394, distance: 17.1
click at [827, 394] on span "La ringrazio ancora e la saluto Roberto Bonora" at bounding box center [682, 396] width 381 height 18
click at [847, 400] on span "La ringrazio ancora e la saluto Roberto Bonora" at bounding box center [682, 396] width 381 height 18
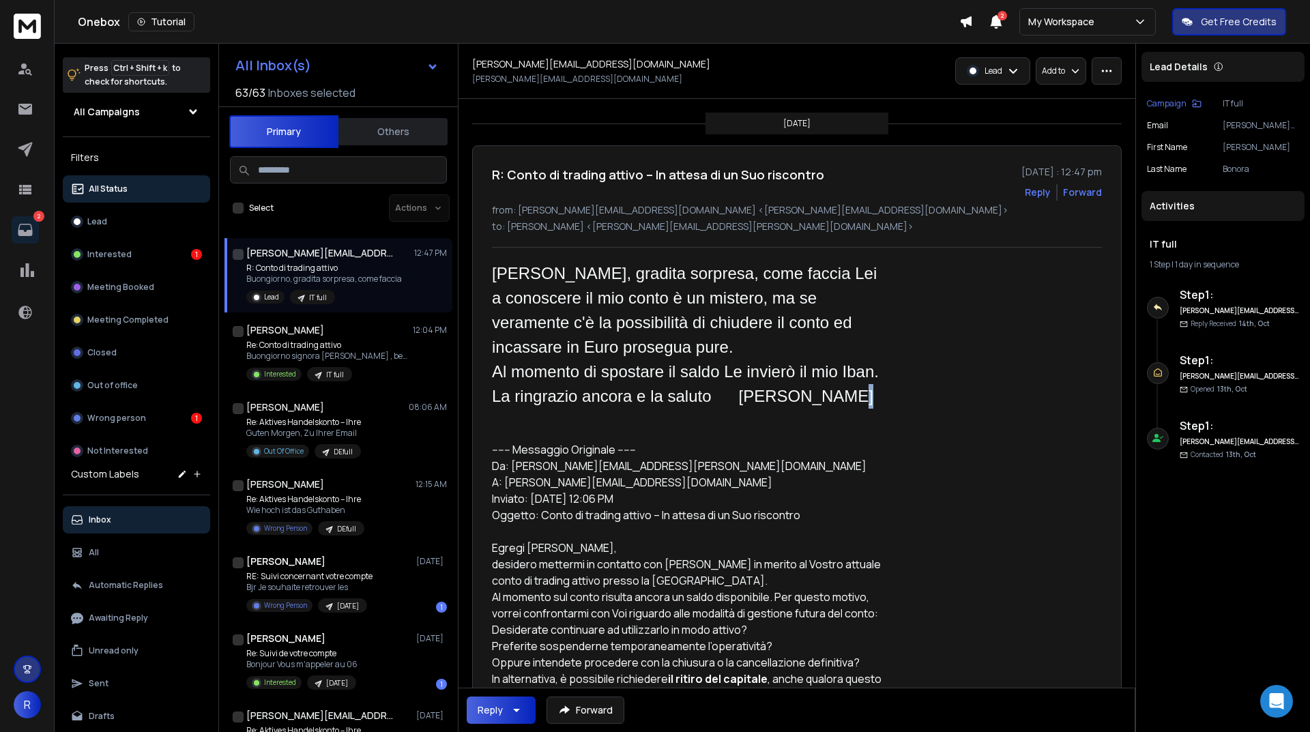
click at [868, 399] on p "La ringrazio ancora e la saluto Roberto Bonora" at bounding box center [691, 412] width 398 height 57
drag, startPoint x: 859, startPoint y: 396, endPoint x: 496, endPoint y: 267, distance: 385.8
click at [496, 267] on div "Buongiorno, gradita sorpresa, come faccia Lei a conoscere il mio conto è un mis…" at bounding box center [696, 635] width 409 height 748
copy div "Buongiorno, gradita sorpresa, come faccia Lei a conoscere il mio conto è un mis…"
click at [977, 533] on div "R: Conto di trading attivo – In attesa di un Suo riscontro 14 October 2025 : 12…" at bounding box center [797, 587] width 610 height 844
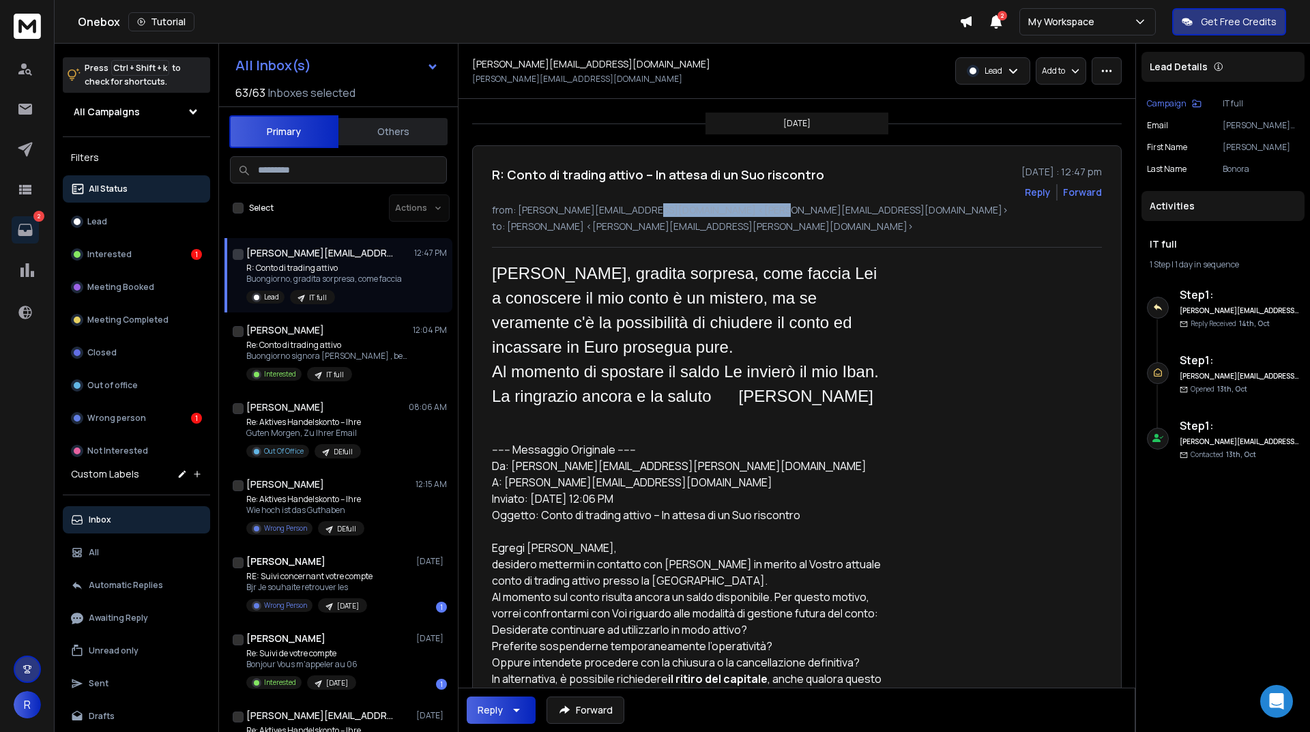
drag, startPoint x: 633, startPoint y: 211, endPoint x: 741, endPoint y: 211, distance: 107.8
click at [741, 211] on p "from: roberto_bonora@alice.it <roberto_bonora@alice.it>" at bounding box center [797, 210] width 610 height 14
copy p "[PERSON_NAME][EMAIL_ADDRESS][PERSON_NAME][DOMAIN_NAME]"
click at [908, 585] on div "R: Conto di trading attivo – In attesa di un Suo riscontro 14 October 2025 : 12…" at bounding box center [797, 587] width 610 height 844
drag, startPoint x: 586, startPoint y: 224, endPoint x: 755, endPoint y: 233, distance: 169.4
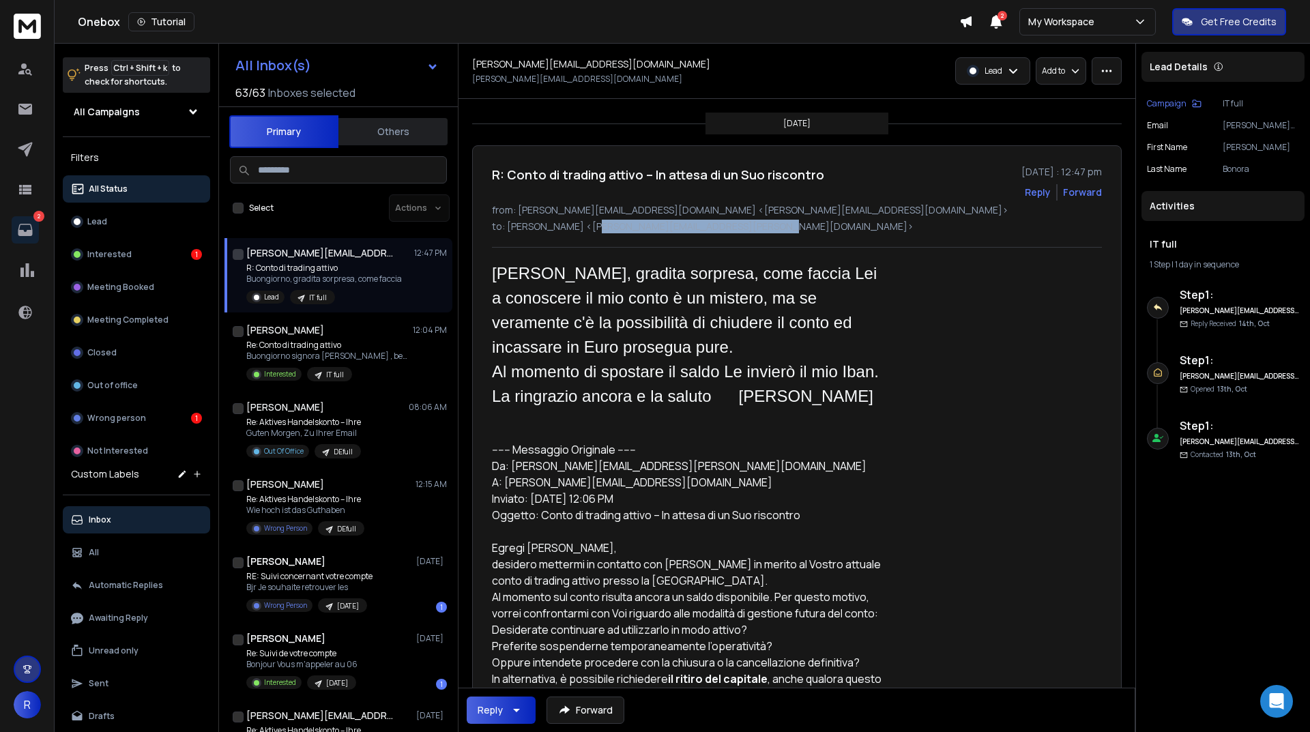
click at [755, 233] on p "to: Ronald Petersen <ronald.petersen@web-blockchain.com>" at bounding box center [797, 227] width 610 height 14
copy p "ronald.petersen@web-blockchain.com"
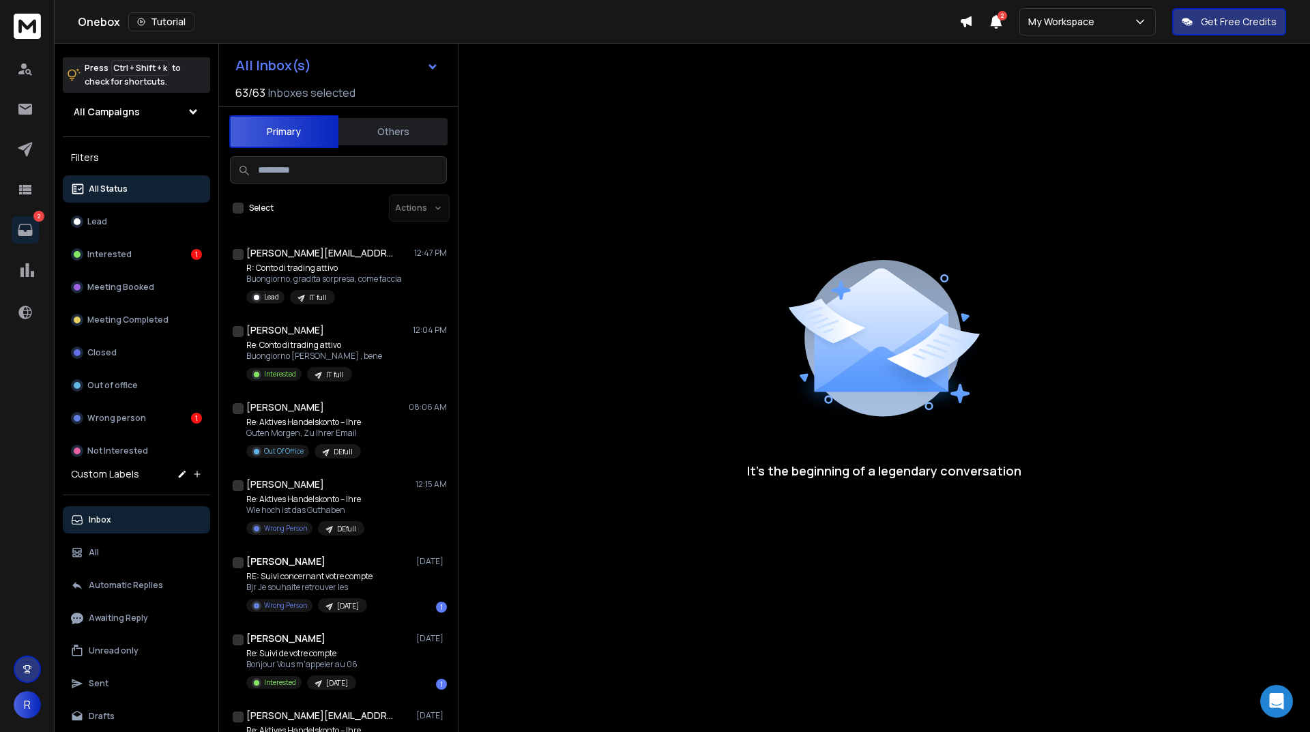
click at [365, 138] on button "Others" at bounding box center [392, 132] width 109 height 30
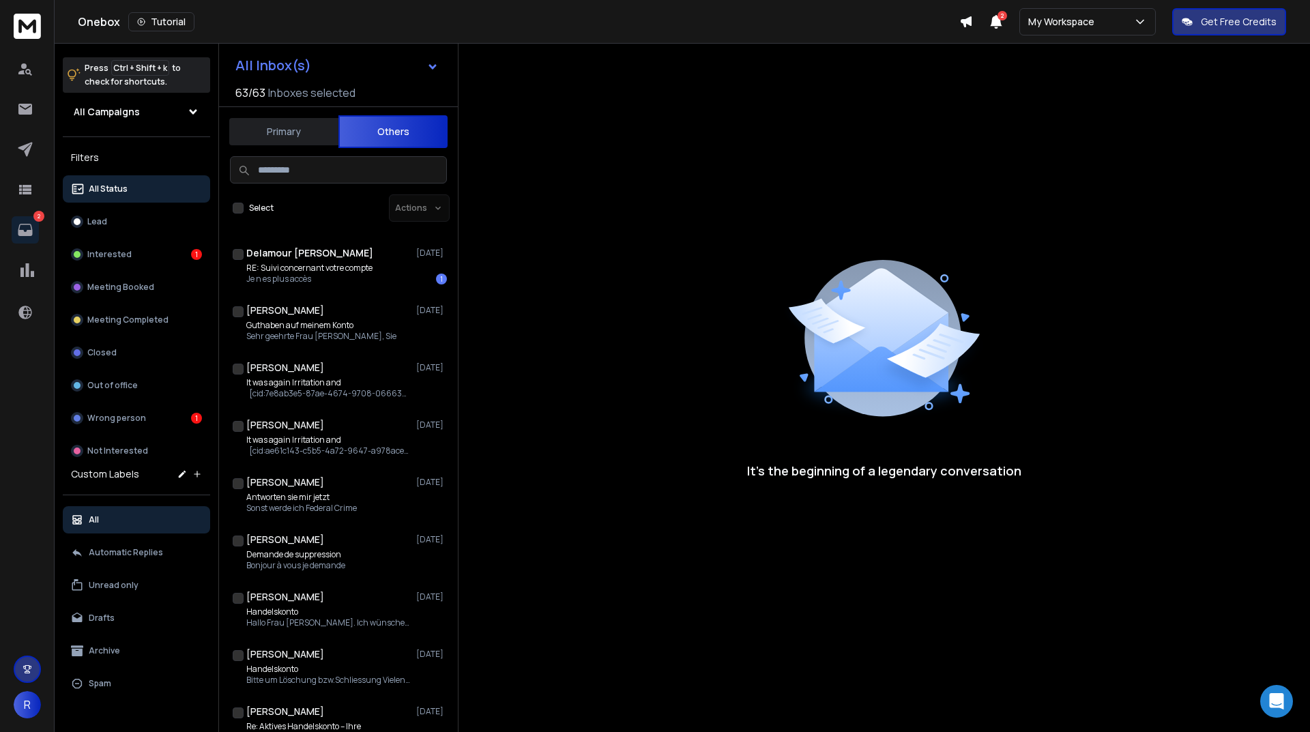
click at [300, 132] on button "Primary" at bounding box center [283, 132] width 109 height 30
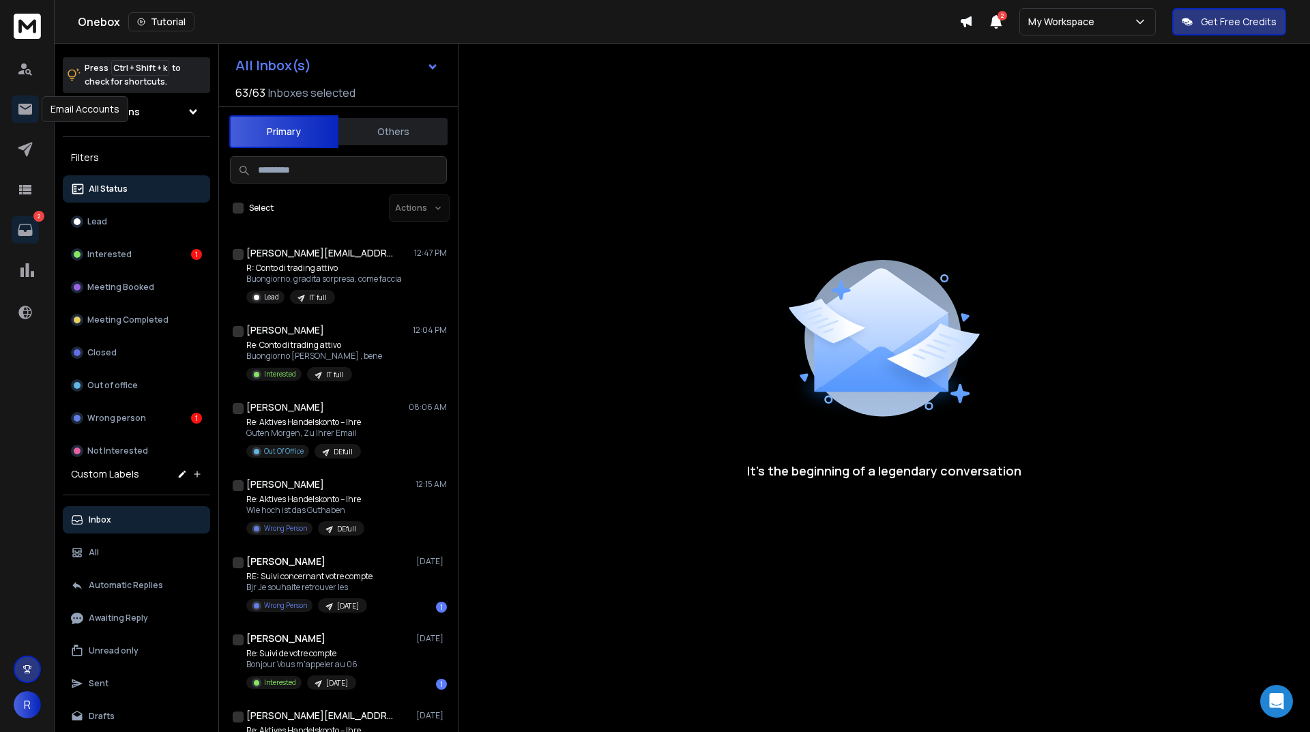
click at [23, 116] on icon at bounding box center [25, 109] width 16 height 16
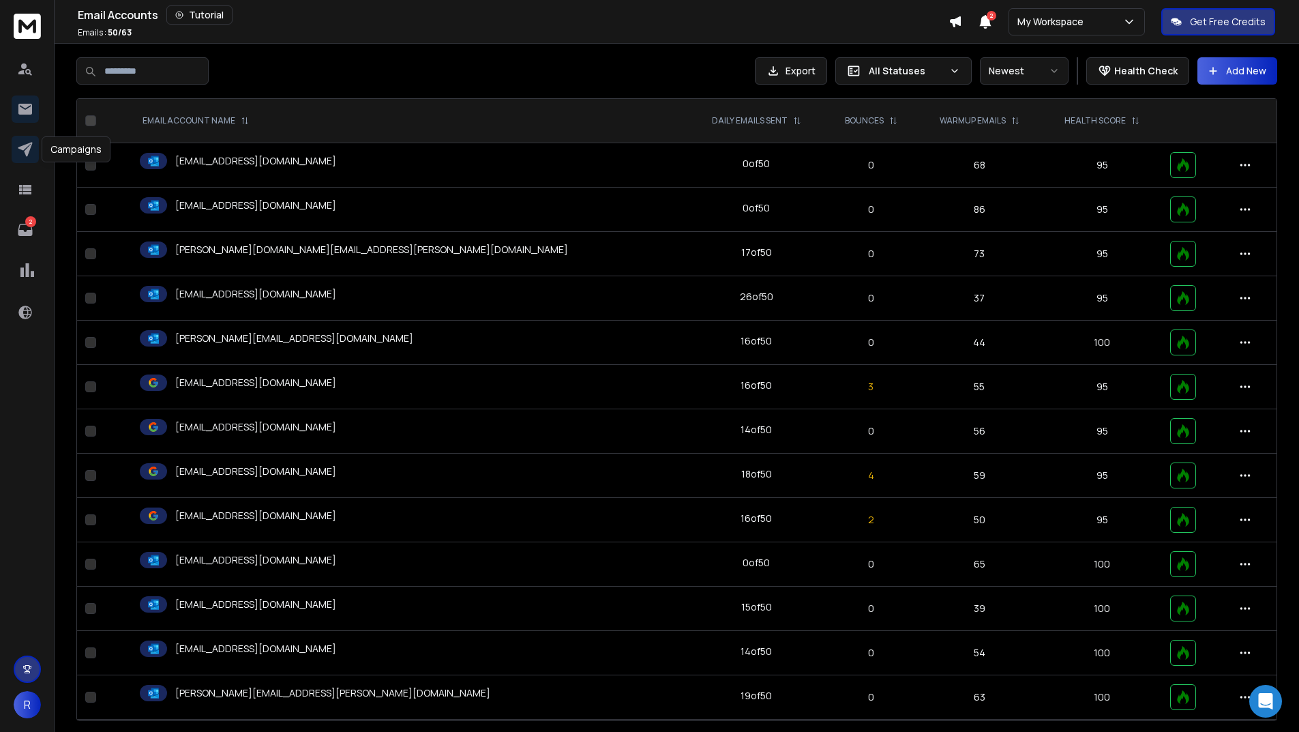
click at [31, 156] on icon at bounding box center [25, 149] width 16 height 16
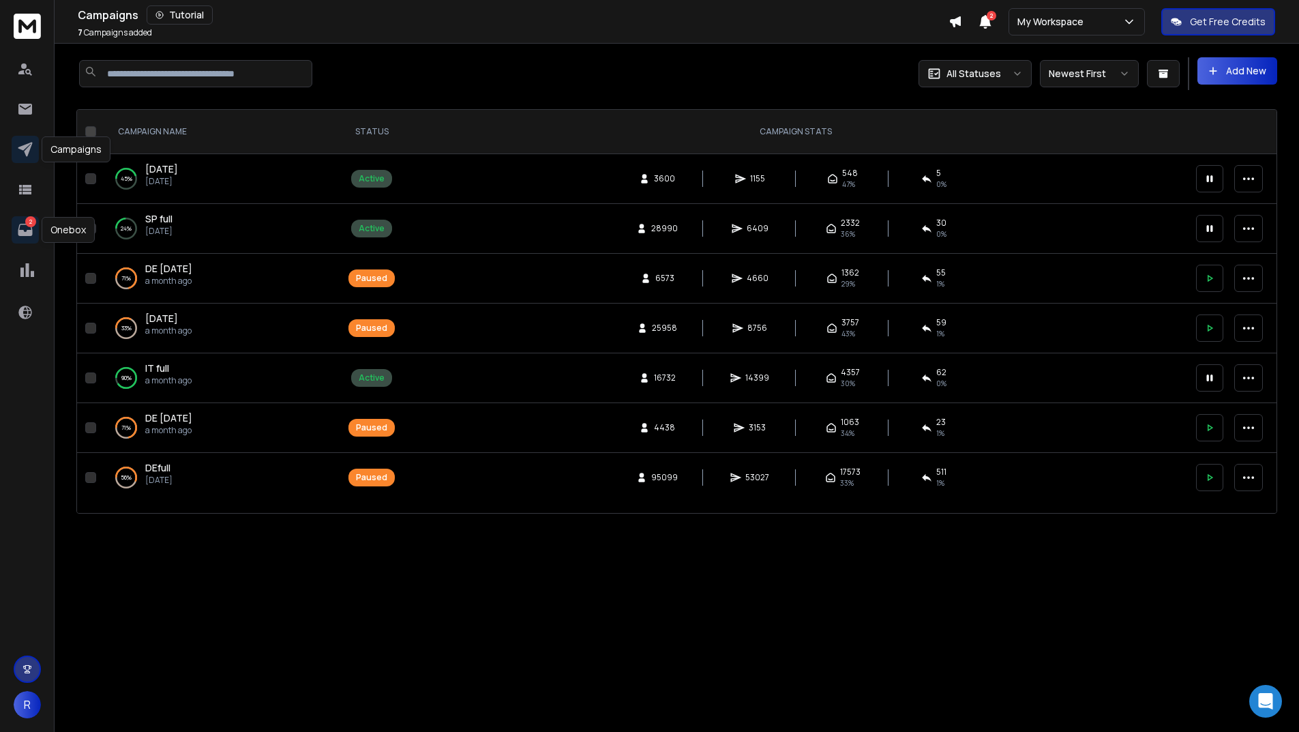
click at [23, 222] on icon at bounding box center [25, 230] width 16 height 16
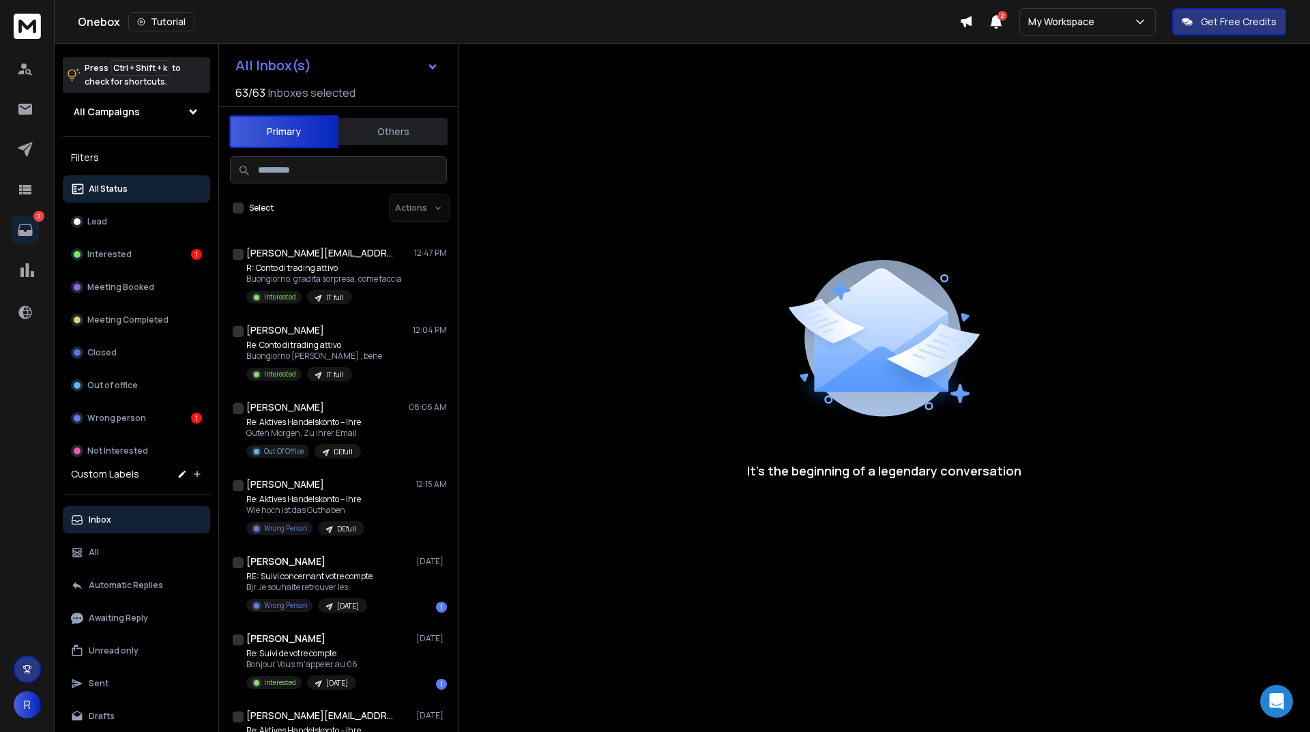
click at [426, 142] on button "Others" at bounding box center [392, 132] width 109 height 30
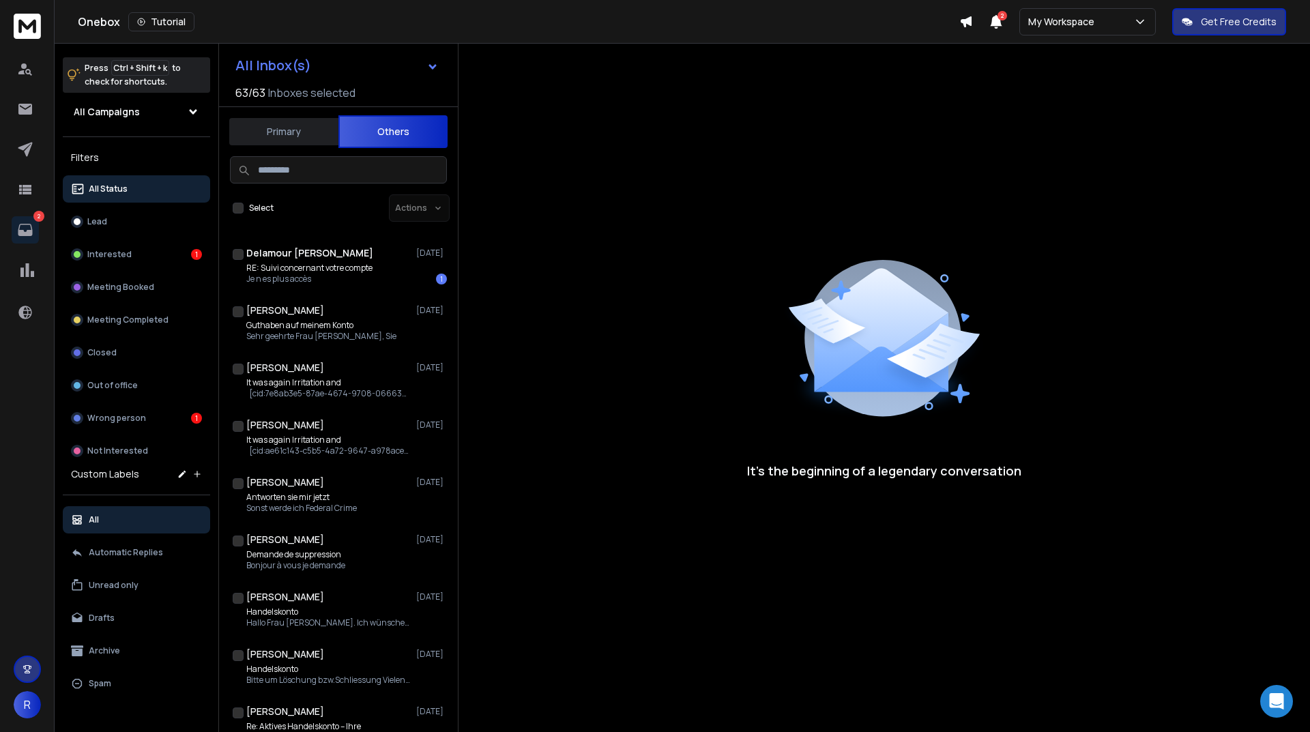
click at [317, 134] on button "Primary" at bounding box center [283, 132] width 109 height 30
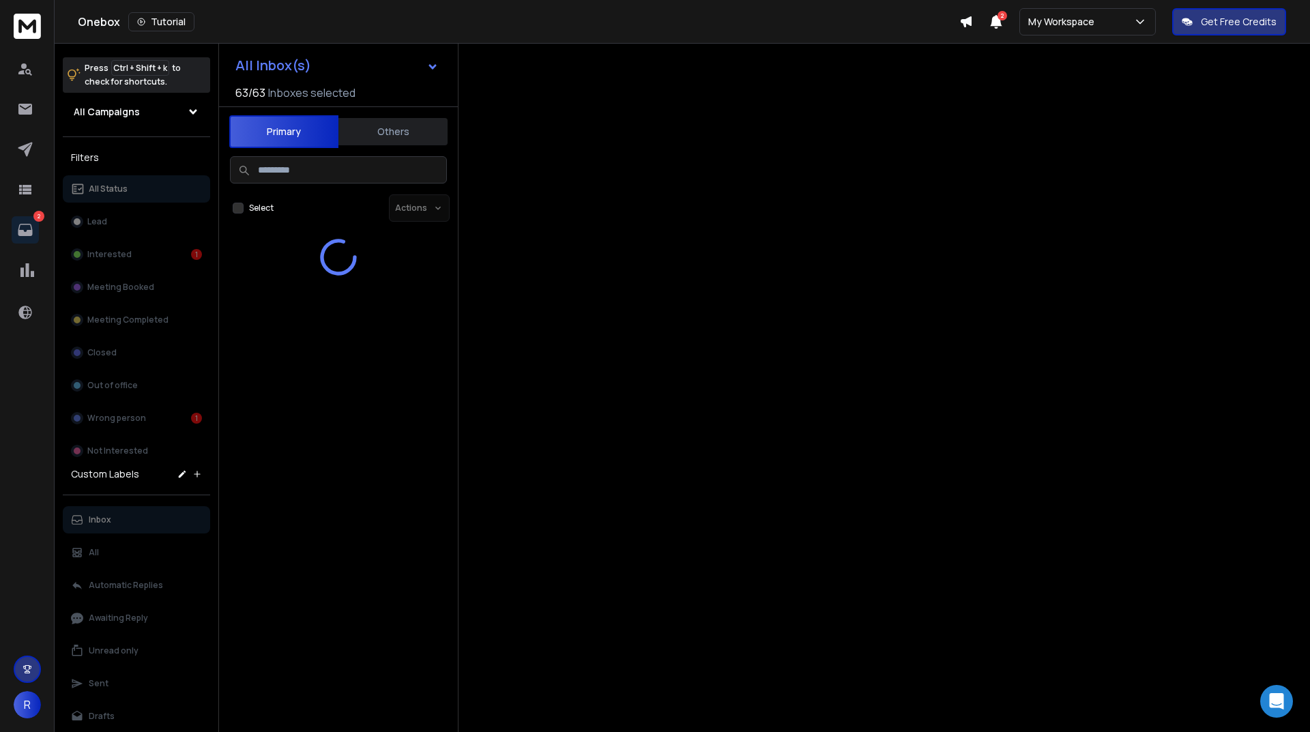
click at [317, 134] on button "Primary" at bounding box center [283, 131] width 109 height 33
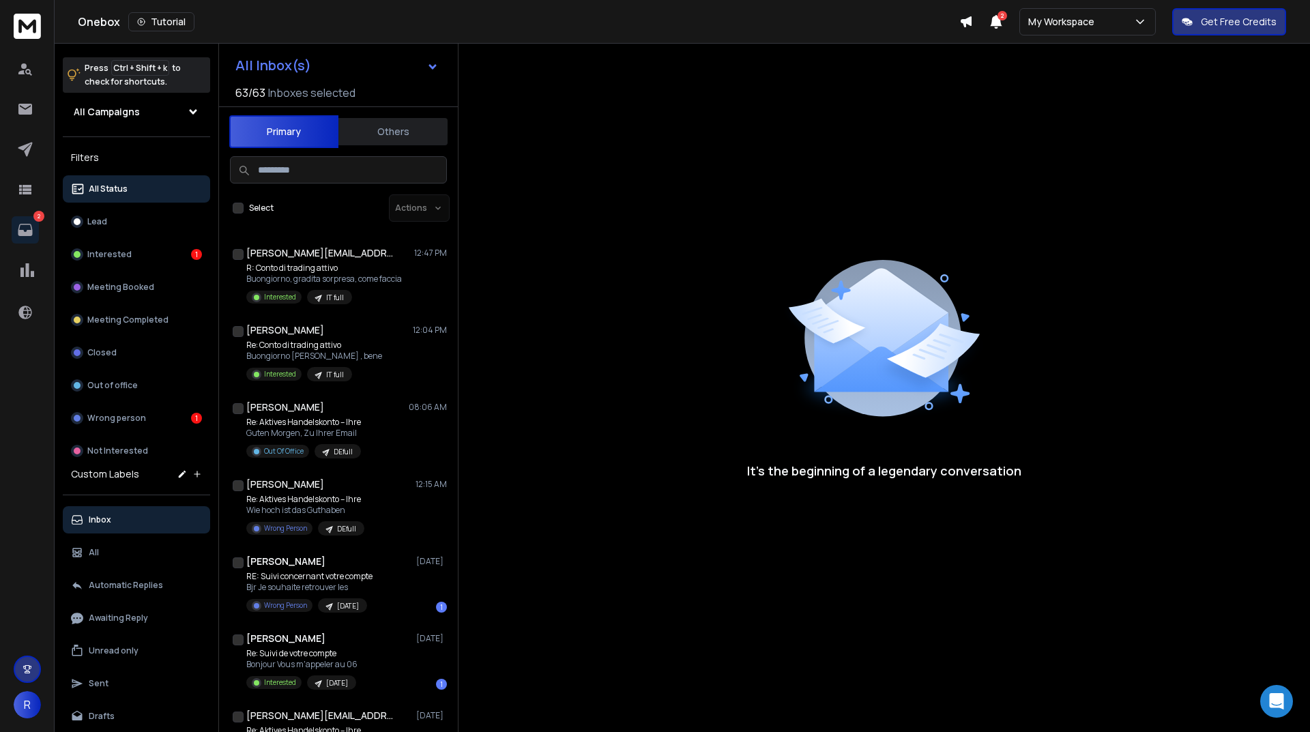
click at [25, 217] on link "2" at bounding box center [25, 229] width 27 height 27
click at [27, 157] on icon at bounding box center [25, 149] width 16 height 16
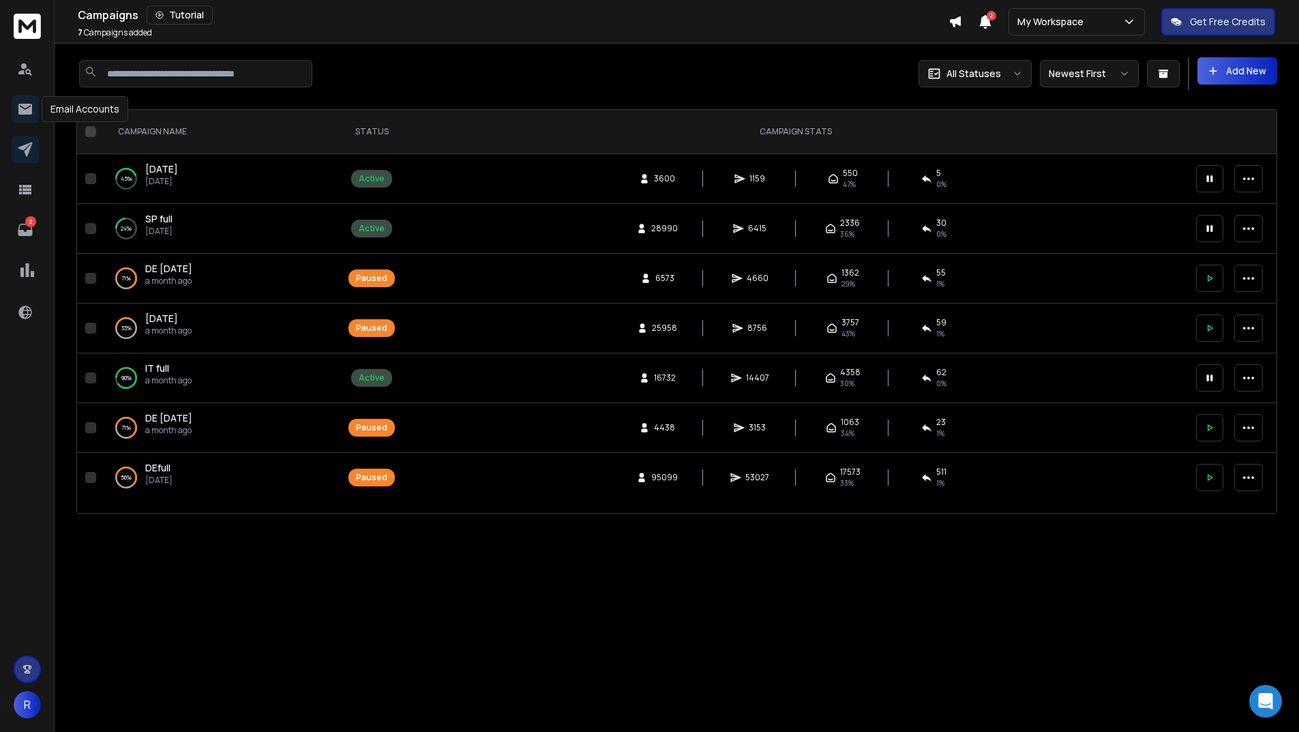
click at [33, 102] on icon at bounding box center [25, 109] width 16 height 16
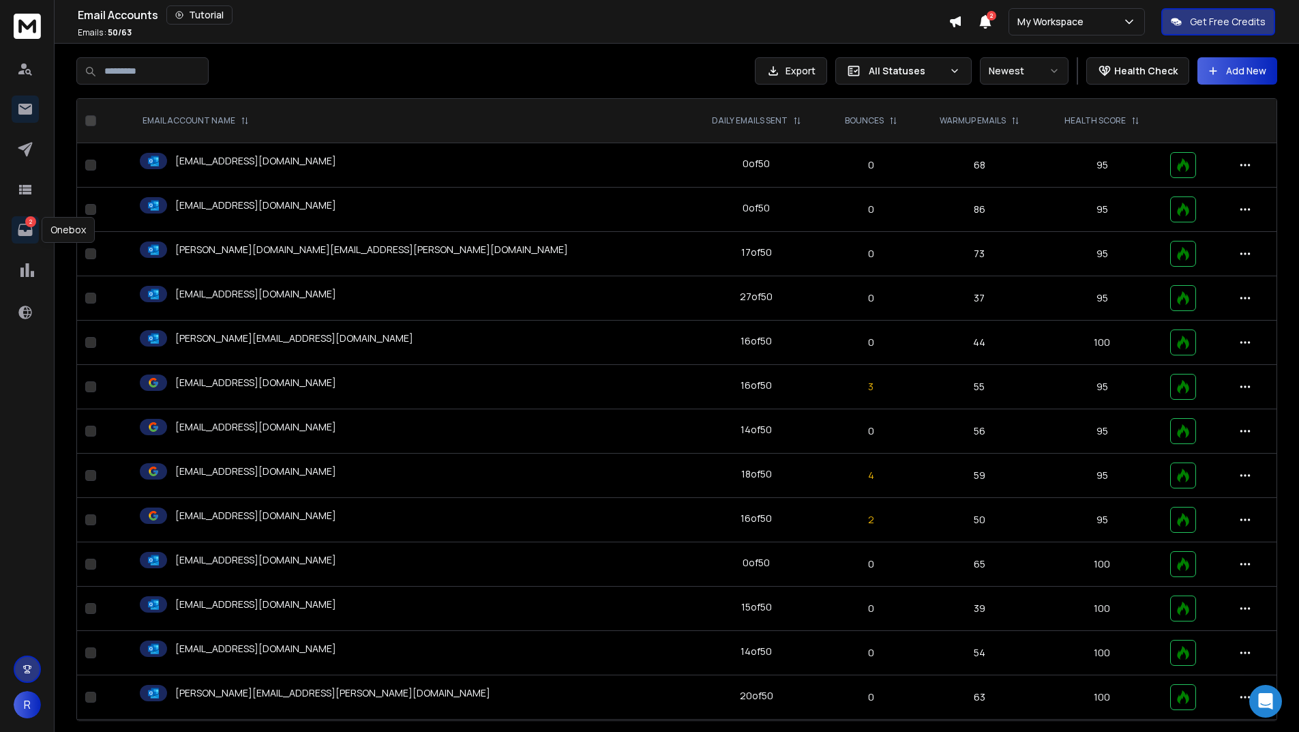
click at [22, 230] on icon at bounding box center [25, 230] width 14 height 12
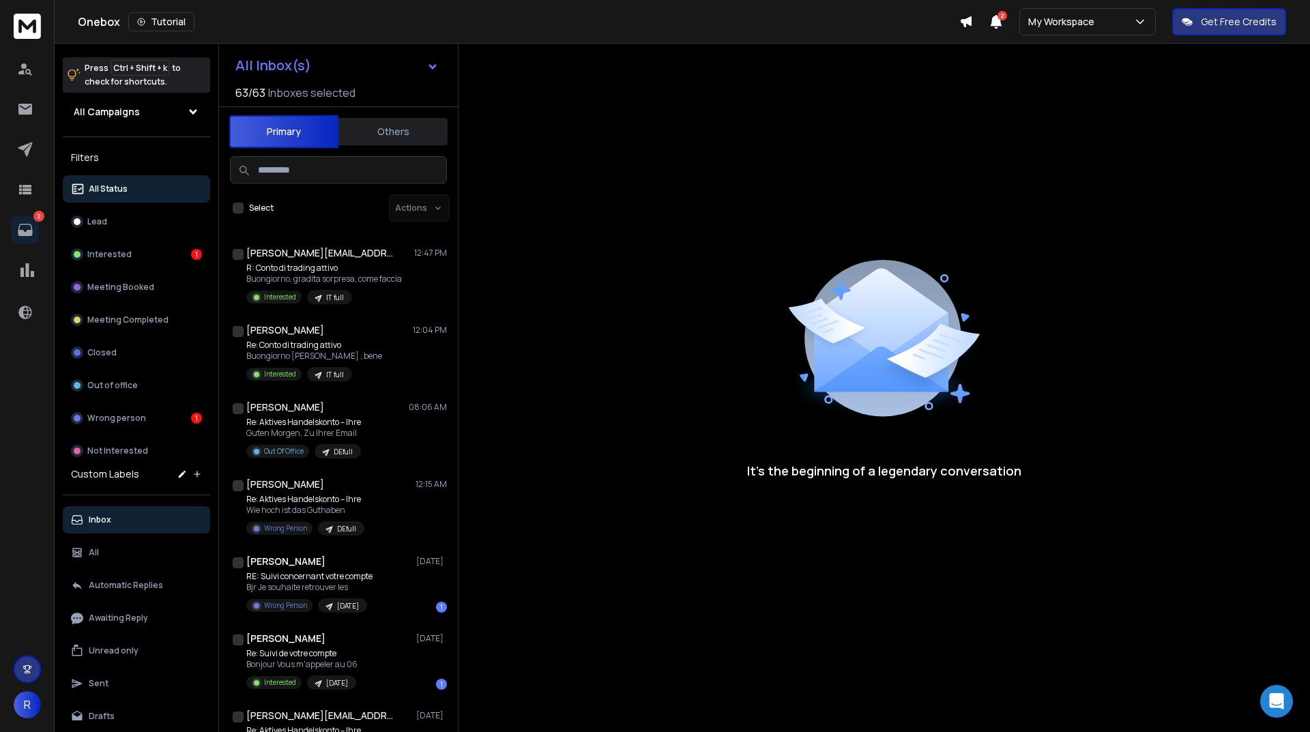
click at [330, 175] on input at bounding box center [338, 169] width 217 height 27
click at [703, 149] on div "It’s the beginning of a legendary conversation" at bounding box center [883, 355] width 851 height 622
click at [368, 171] on input at bounding box center [338, 169] width 217 height 27
click at [493, 181] on div "It’s the beginning of a legendary conversation" at bounding box center [883, 355] width 851 height 622
click at [386, 173] on input at bounding box center [338, 169] width 217 height 27
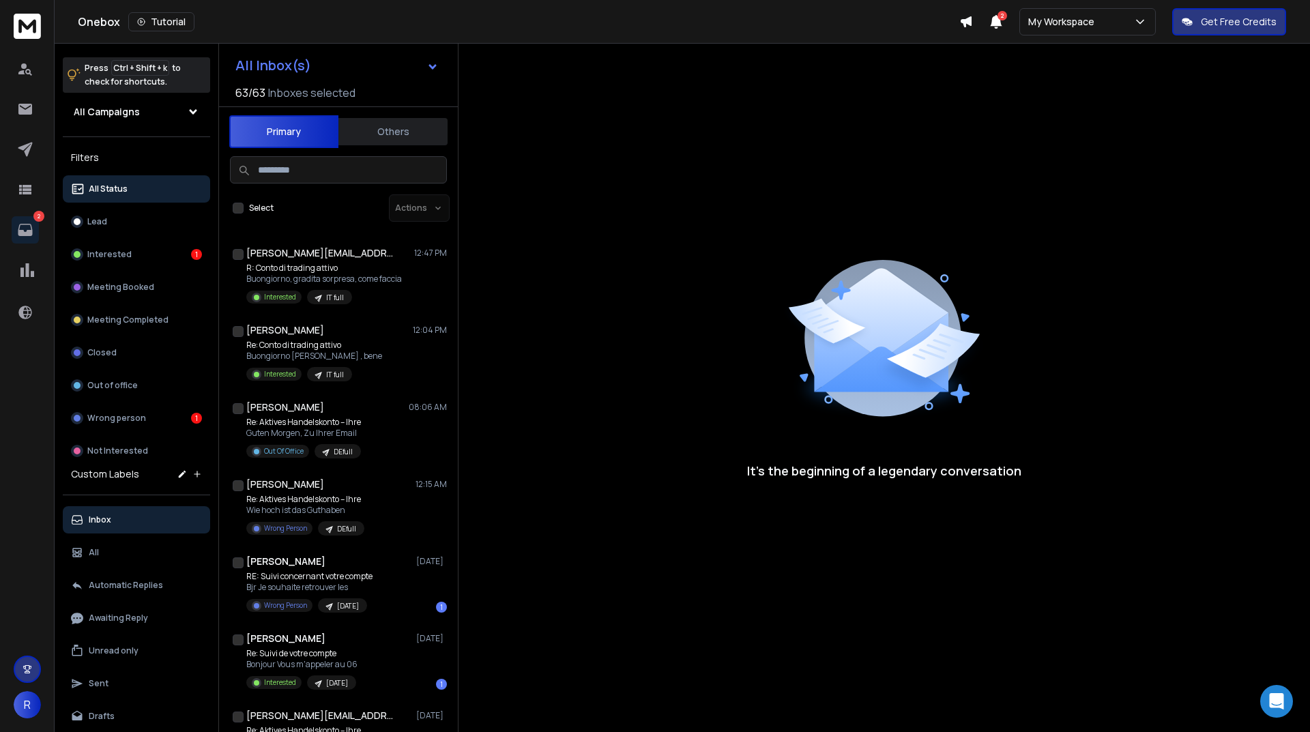
click at [469, 156] on div "It’s the beginning of a legendary conversation" at bounding box center [883, 355] width 851 height 622
click at [599, 432] on div "It’s the beginning of a legendary conversation" at bounding box center [883, 355] width 851 height 622
drag, startPoint x: 788, startPoint y: 583, endPoint x: 950, endPoint y: 713, distance: 207.2
click at [943, 713] on div "It’s the beginning of a legendary conversation" at bounding box center [883, 410] width 851 height 732
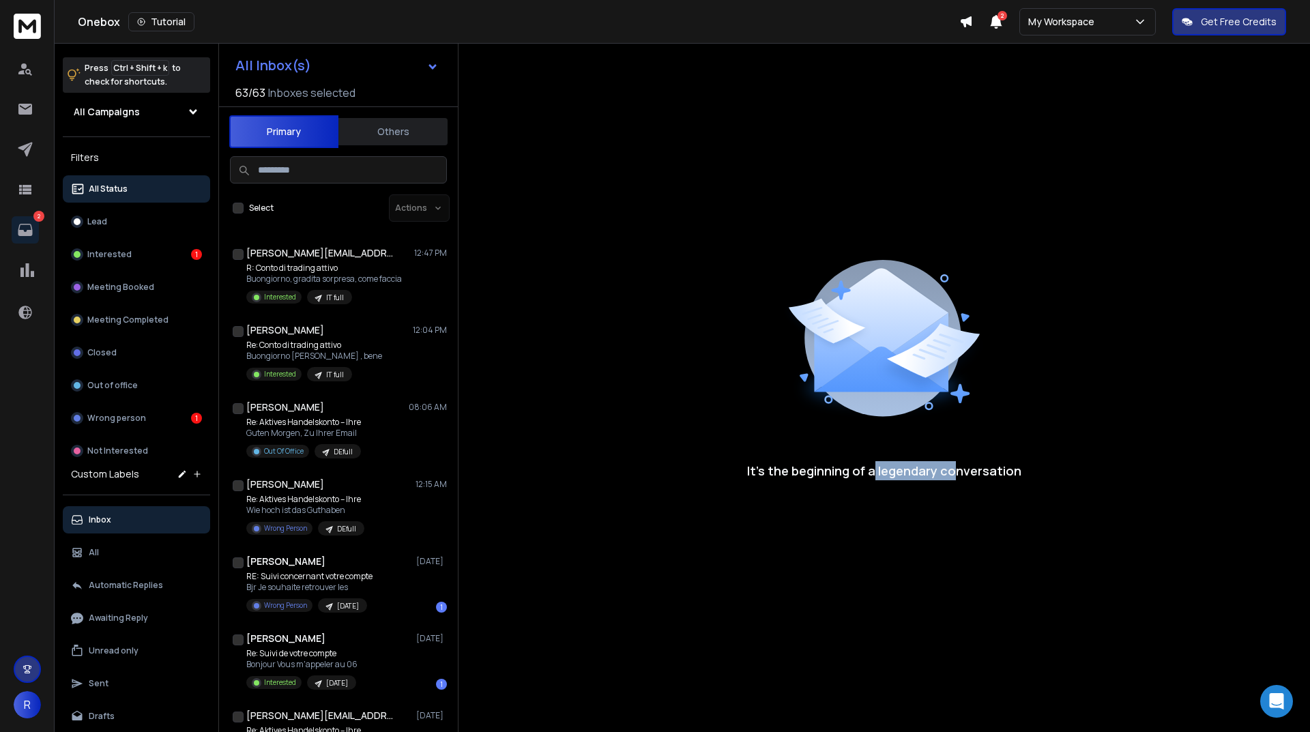
drag, startPoint x: 963, startPoint y: 707, endPoint x: 849, endPoint y: 529, distance: 211.4
click at [853, 529] on div "It’s the beginning of a legendary conversation" at bounding box center [883, 410] width 851 height 732
drag, startPoint x: 771, startPoint y: 512, endPoint x: 726, endPoint y: 501, distance: 47.2
click at [770, 512] on div "It’s the beginning of a legendary conversation" at bounding box center [883, 355] width 851 height 622
drag, startPoint x: 708, startPoint y: 460, endPoint x: 975, endPoint y: 544, distance: 280.2
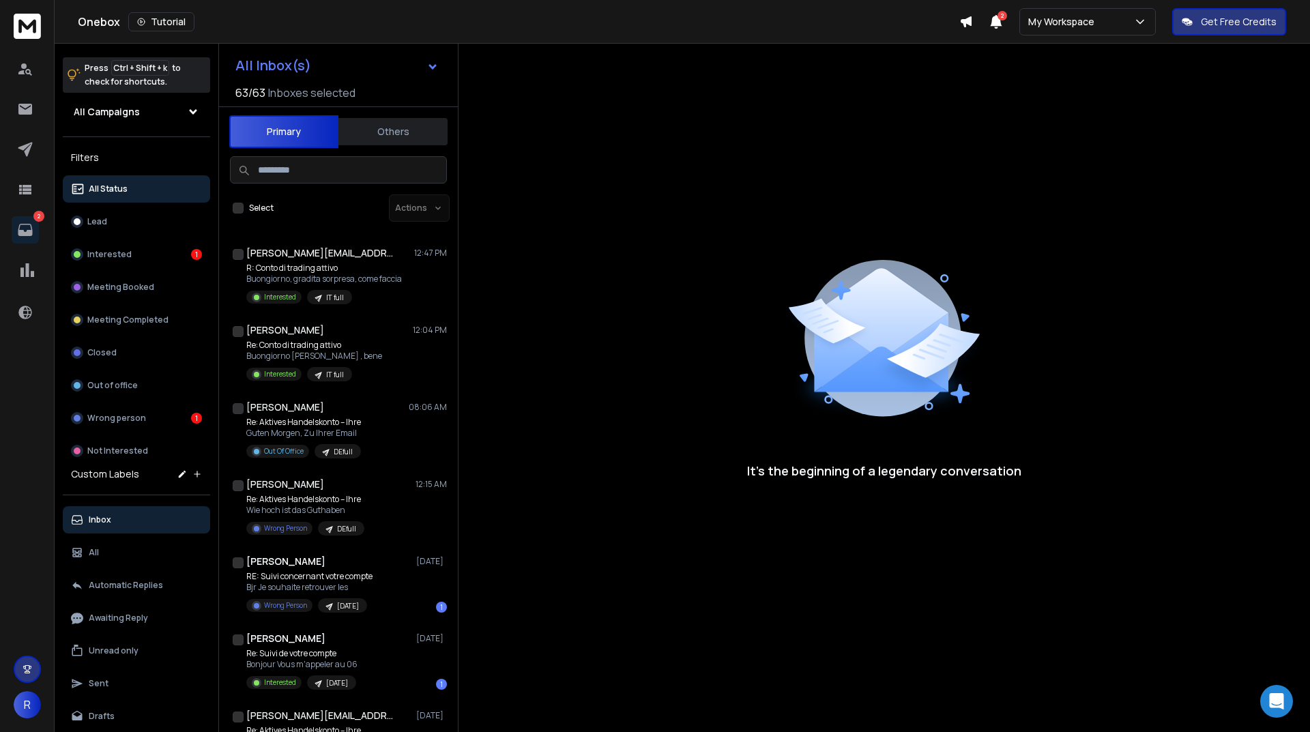
click at [709, 460] on div "It’s the beginning of a legendary conversation" at bounding box center [883, 355] width 851 height 622
click at [757, 505] on div "It’s the beginning of a legendary conversation" at bounding box center [883, 355] width 851 height 622
drag, startPoint x: 975, startPoint y: 544, endPoint x: 925, endPoint y: 515, distance: 58.0
click at [1103, 539] on div "It’s the beginning of a legendary conversation" at bounding box center [883, 355] width 851 height 622
click at [653, 470] on div "It’s the beginning of a legendary conversation" at bounding box center [883, 355] width 851 height 622
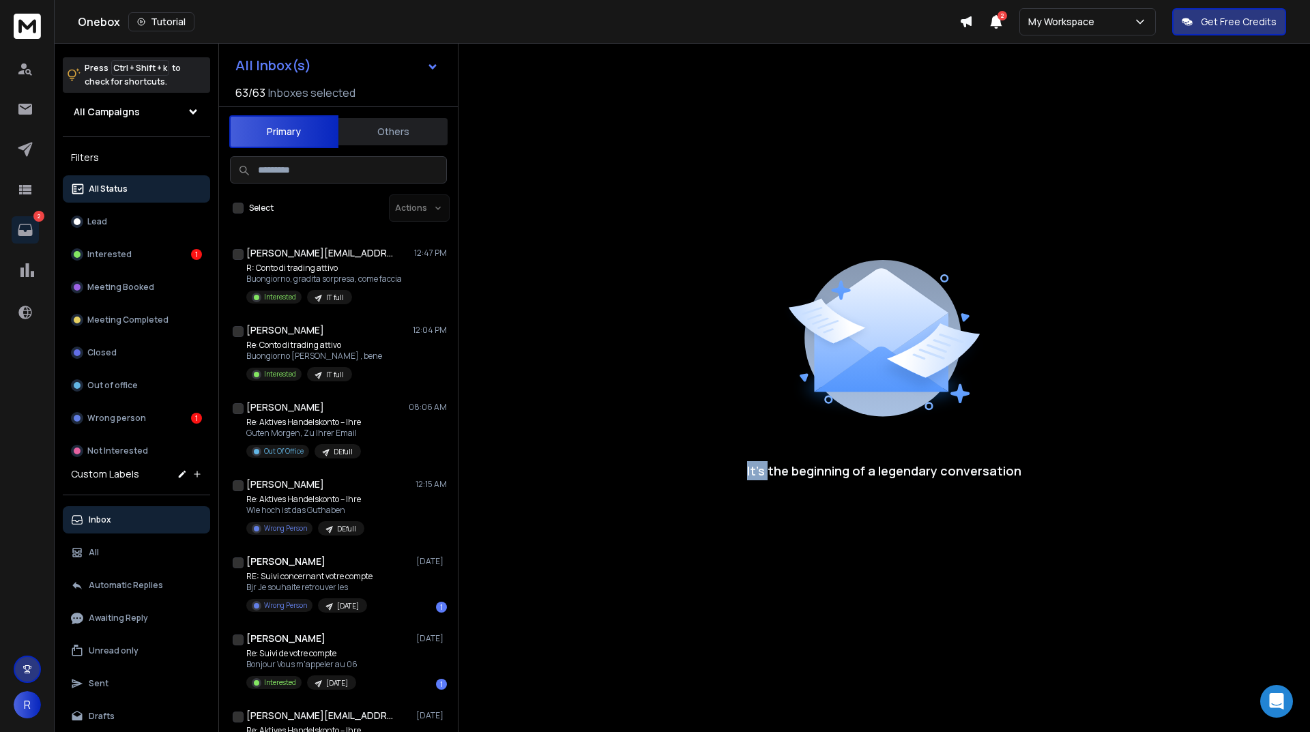
click at [653, 470] on div "It’s the beginning of a legendary conversation" at bounding box center [883, 355] width 851 height 622
drag, startPoint x: 660, startPoint y: 467, endPoint x: 1067, endPoint y: 462, distance: 406.6
click at [1067, 462] on div "It’s the beginning of a legendary conversation" at bounding box center [883, 355] width 851 height 622
click at [1061, 463] on div "It’s the beginning of a legendary conversation" at bounding box center [883, 355] width 851 height 622
click at [355, 146] on button "Others" at bounding box center [392, 132] width 109 height 30
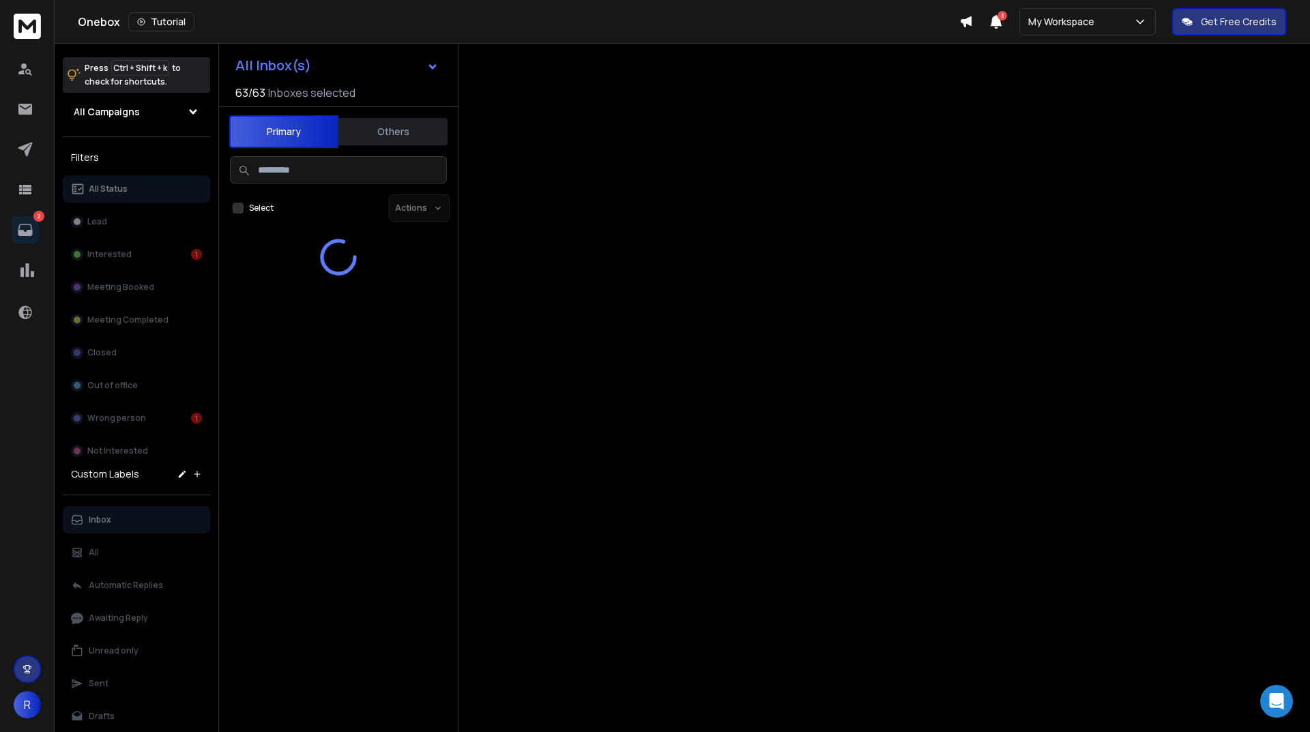
click at [264, 145] on button "Primary" at bounding box center [283, 131] width 109 height 33
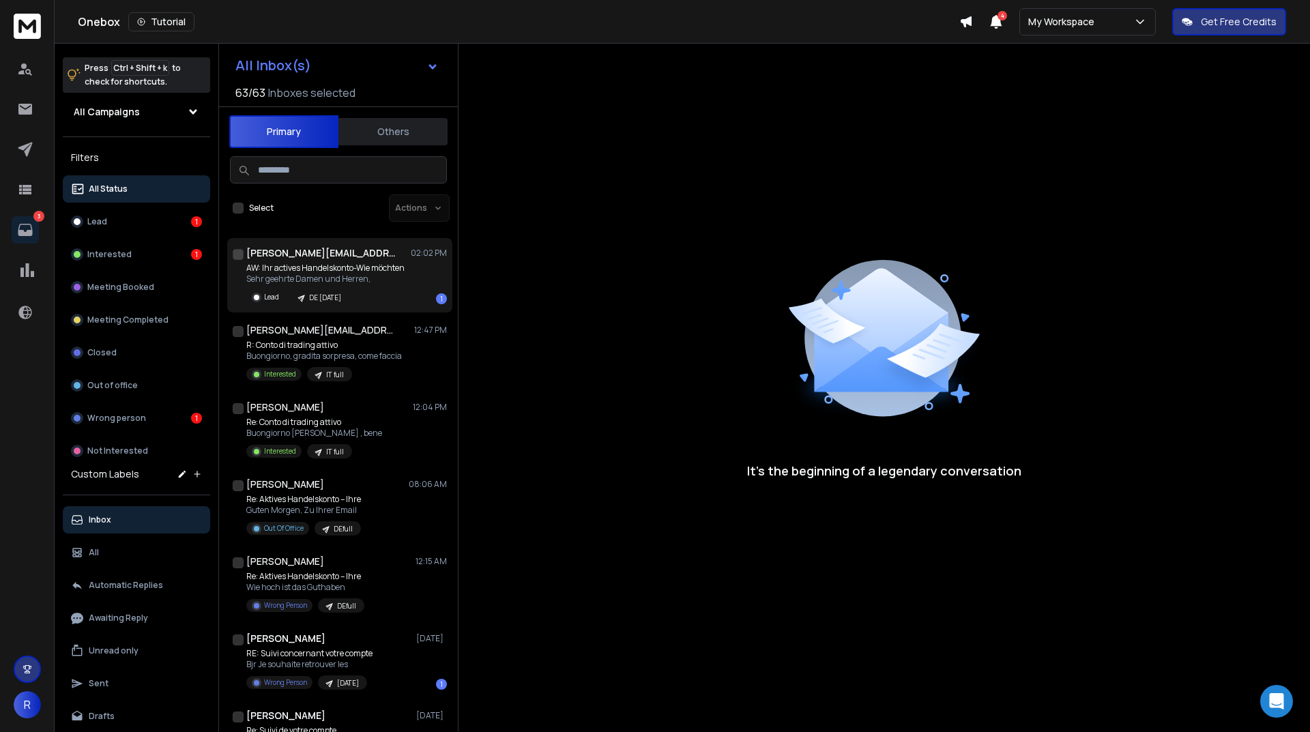
click at [338, 270] on p "AW: Ihr actives Handelskonto-Wie möchten" at bounding box center [325, 268] width 158 height 11
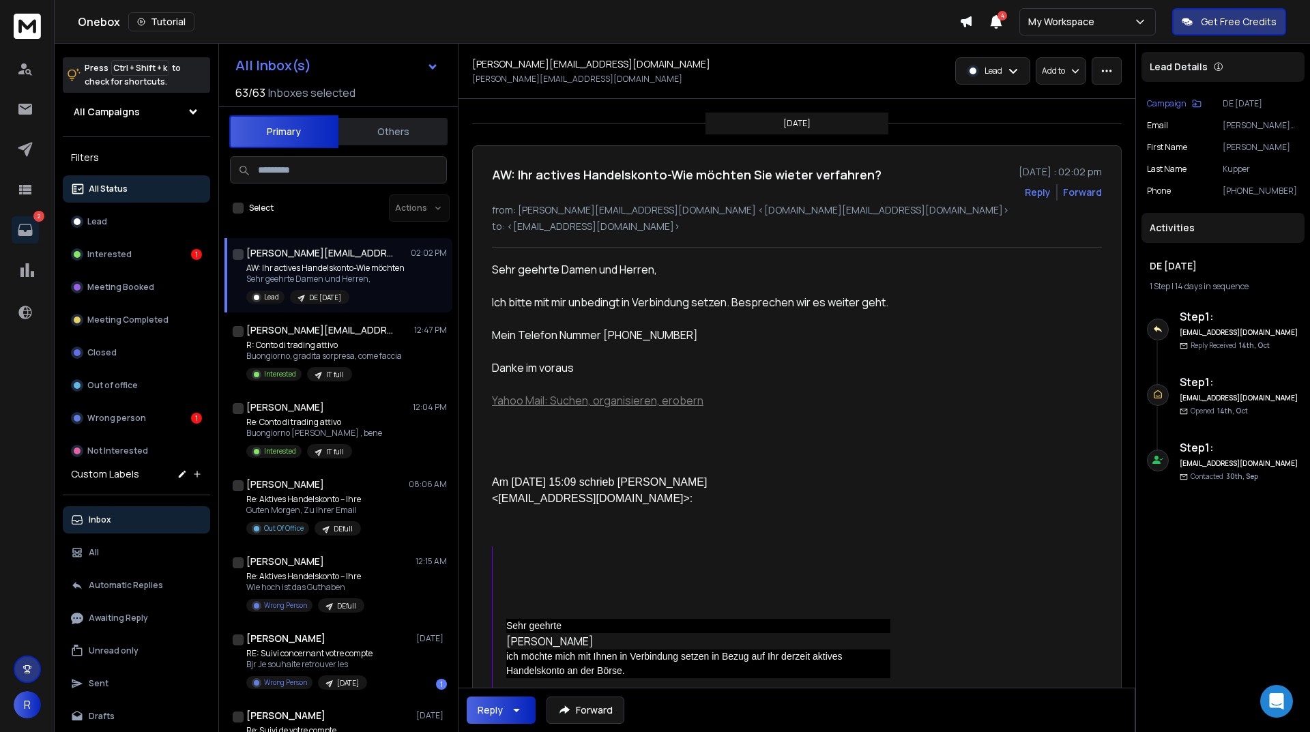
drag, startPoint x: 494, startPoint y: 261, endPoint x: 663, endPoint y: 386, distance: 210.2
click at [663, 386] on div "Sehr geehrte Damen und Herren, Ich bitte mit mir unbedingt in Verbindung setzen…" at bounding box center [696, 742] width 409 height 963
drag, startPoint x: 493, startPoint y: 265, endPoint x: 595, endPoint y: 384, distance: 156.7
click at [595, 384] on div "Sehr geehrte Damen und Herren, Ich bitte mit mir unbedingt in Verbindung setzen…" at bounding box center [696, 742] width 409 height 963
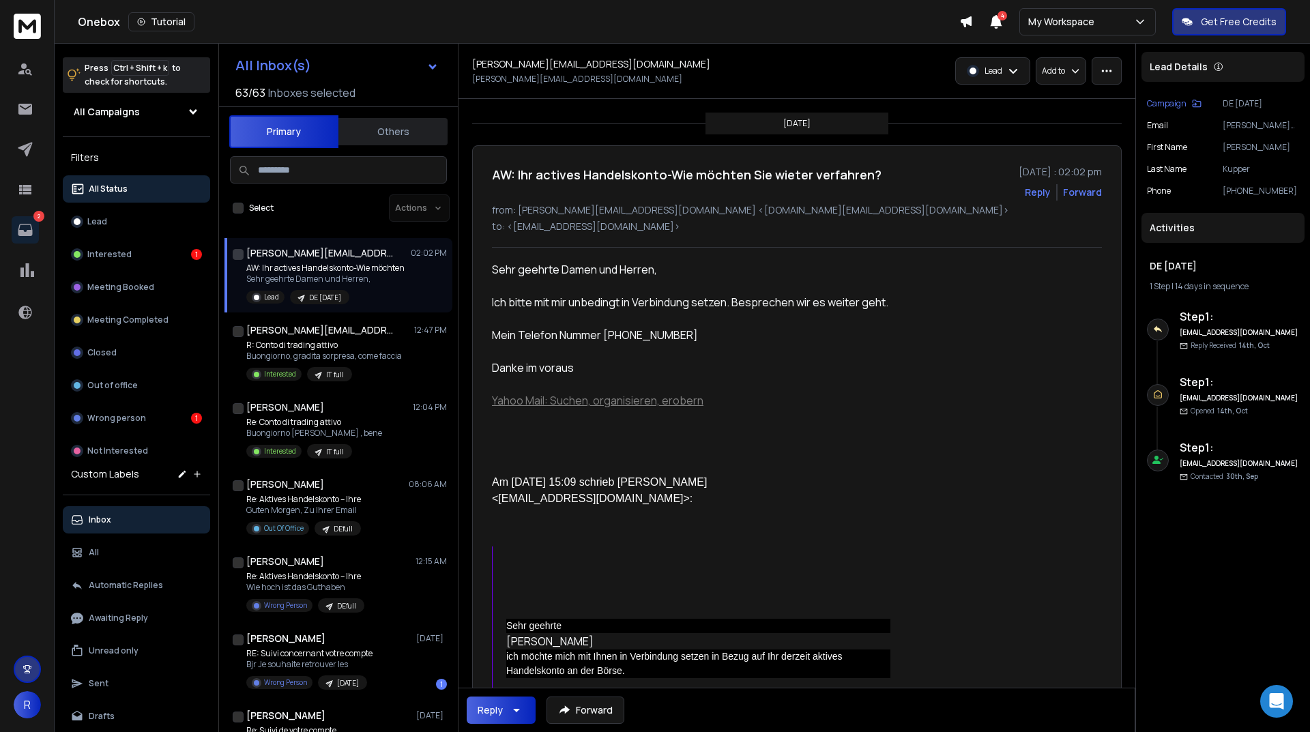
copy div "Sehr geehrte Damen und Herren, Ich bitte mit mir unbedingt in Verbindung setzen…"
click at [646, 208] on p "from: [PERSON_NAME][EMAIL_ADDRESS][DOMAIN_NAME] <[DOMAIN_NAME][EMAIL_ADDRESS][D…" at bounding box center [797, 210] width 610 height 14
drag, startPoint x: 708, startPoint y: 216, endPoint x: 765, endPoint y: 216, distance: 57.3
click at [765, 216] on p "from: [PERSON_NAME][EMAIL_ADDRESS][DOMAIN_NAME] <[DOMAIN_NAME][EMAIL_ADDRESS][D…" at bounding box center [797, 210] width 610 height 14
copy p "[EMAIL_ADDRESS][DOMAIN_NAME]"
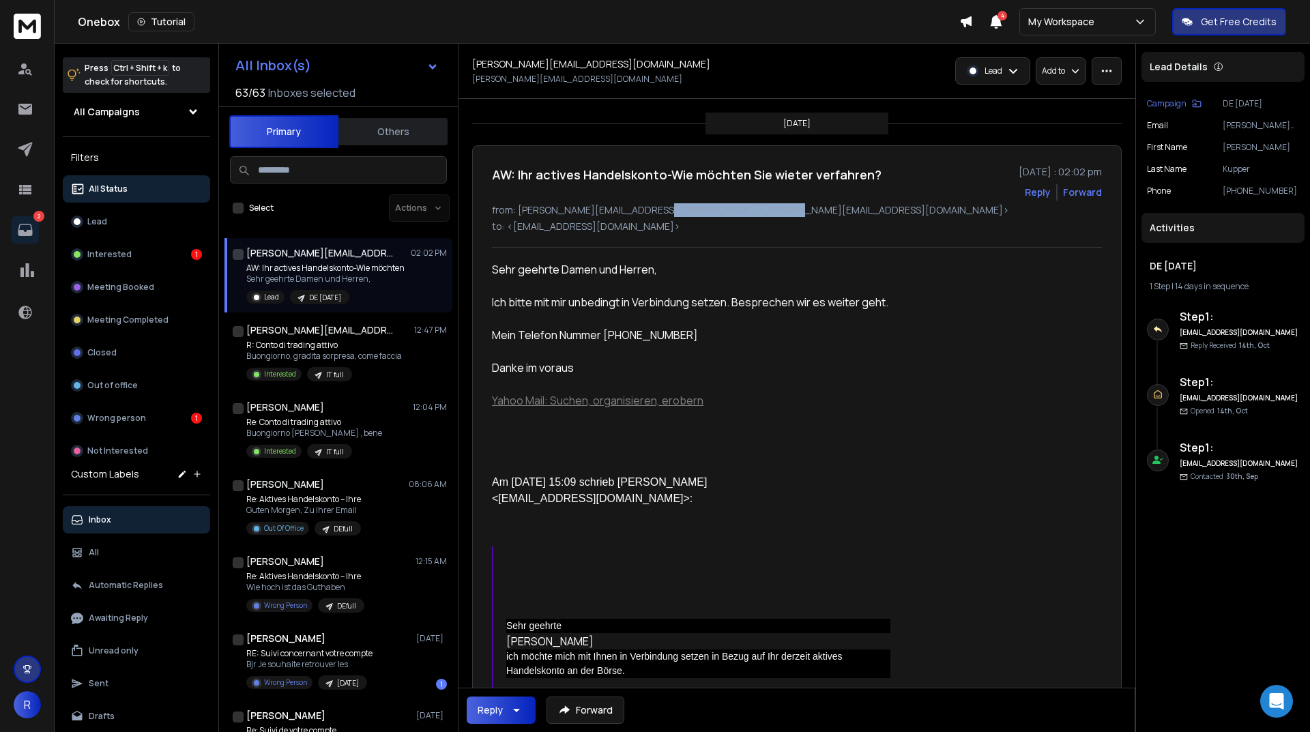
click at [924, 628] on div "AW: Ihr actives Handelskonto-Wie möchten Sie wieter verfahren? [DATE] : 02:02 p…" at bounding box center [797, 694] width 610 height 1059
click at [1237, 146] on p "[PERSON_NAME]" at bounding box center [1260, 147] width 76 height 11
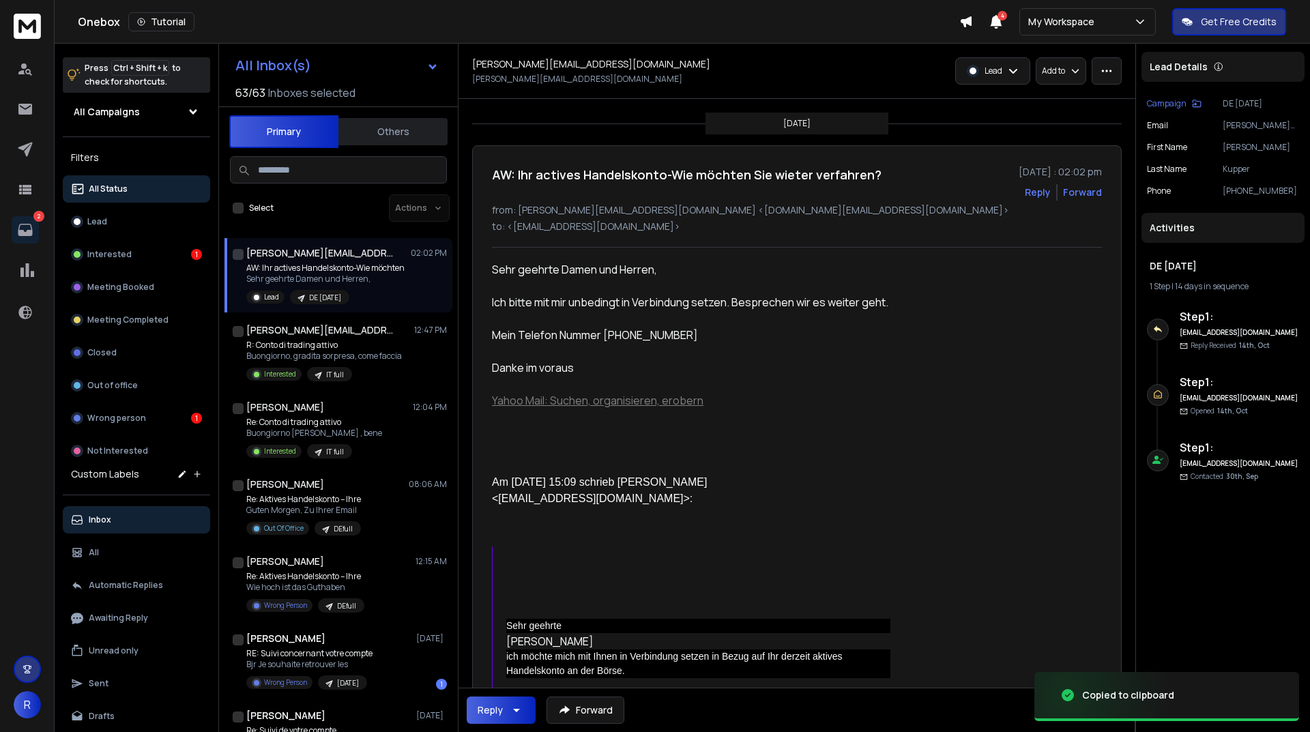
click at [1031, 589] on div "AW: Ihr actives Handelskonto-Wie möchten Sie wieter verfahren? 14 October 2025 …" at bounding box center [797, 694] width 610 height 1059
click at [1233, 169] on p "Kupper" at bounding box center [1260, 169] width 76 height 11
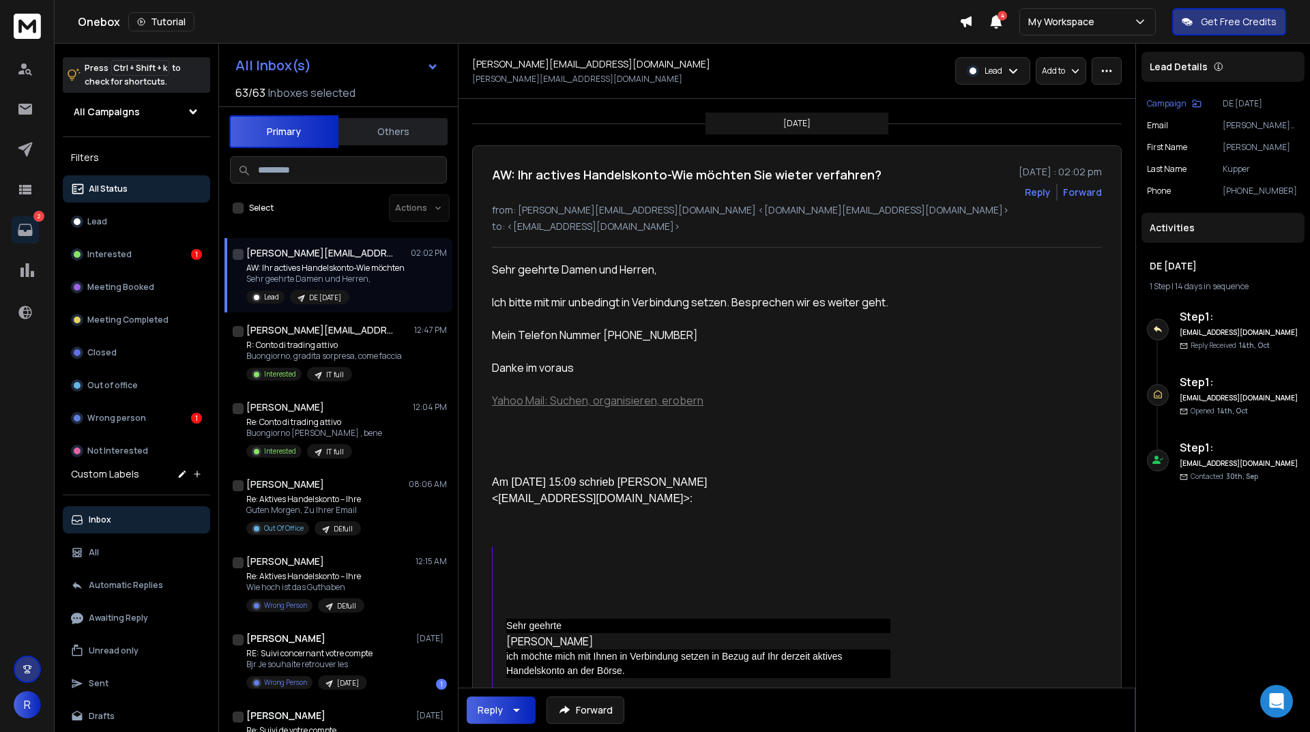
drag, startPoint x: 512, startPoint y: 222, endPoint x: 654, endPoint y: 233, distance: 143.0
click at [654, 233] on div "AW: Ihr actives Handelskonto-Wie möchten Sie wieter verfahren? 14 October 2025 …" at bounding box center [797, 694] width 610 height 1059
copy p "hugodurand@bitcoinfinance.live"
click at [574, 294] on div "Ich bitte mit mir unbedingt in Verbindung setzen. Besprechen wir es weiter geht." at bounding box center [691, 302] width 398 height 16
